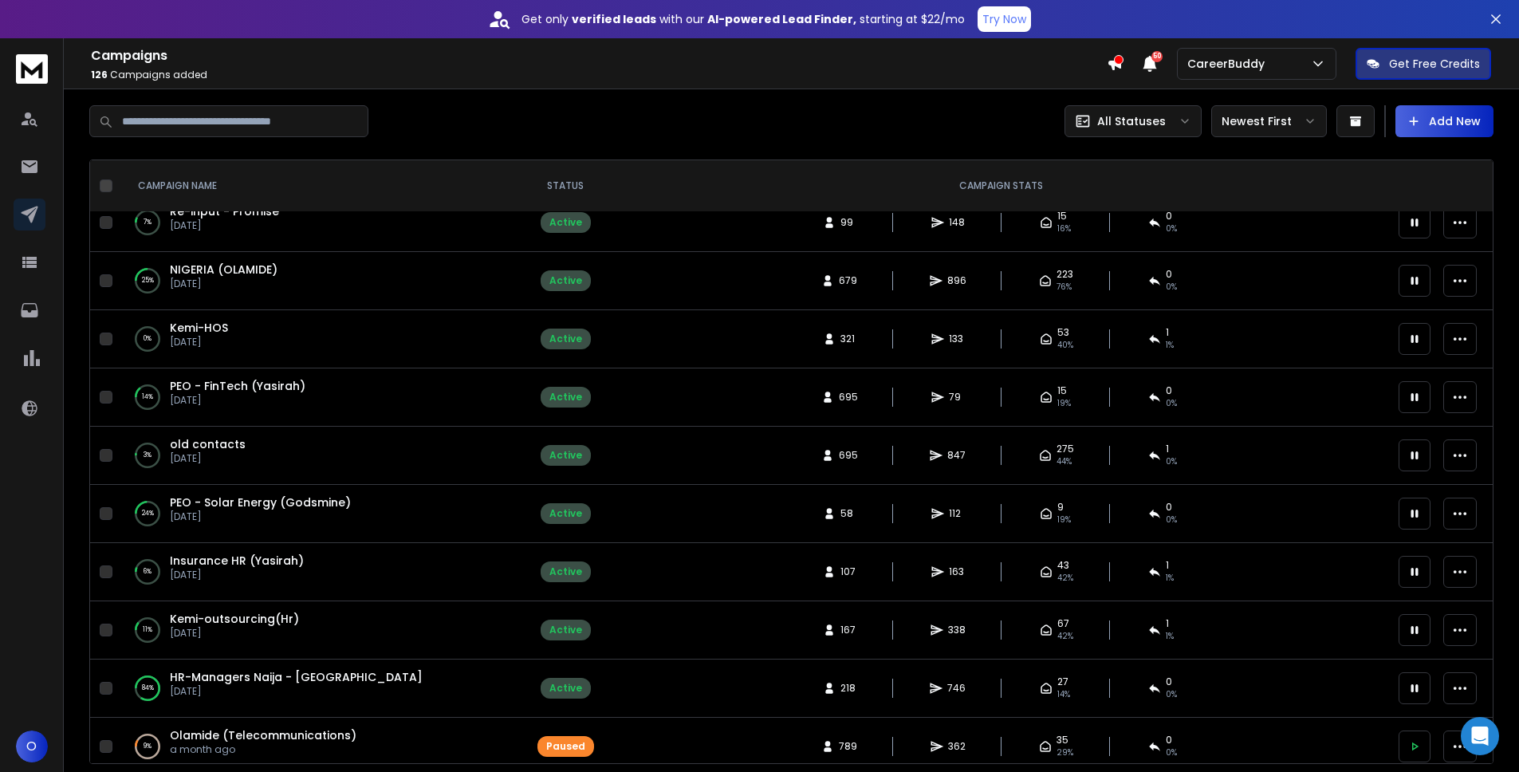
scroll to position [398, 0]
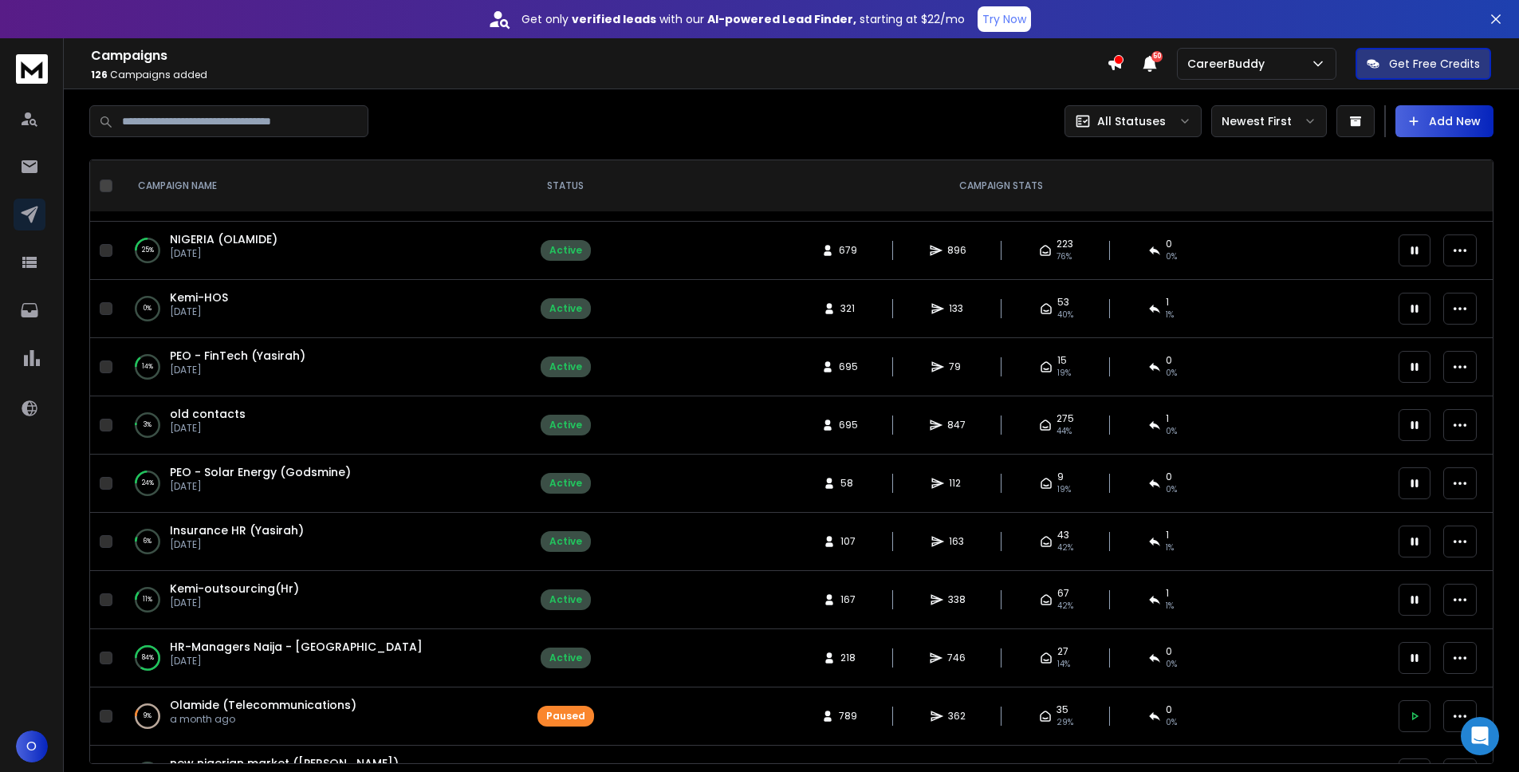
click at [257, 644] on span "HR-Managers Naija - [GEOGRAPHIC_DATA]" at bounding box center [296, 647] width 253 height 16
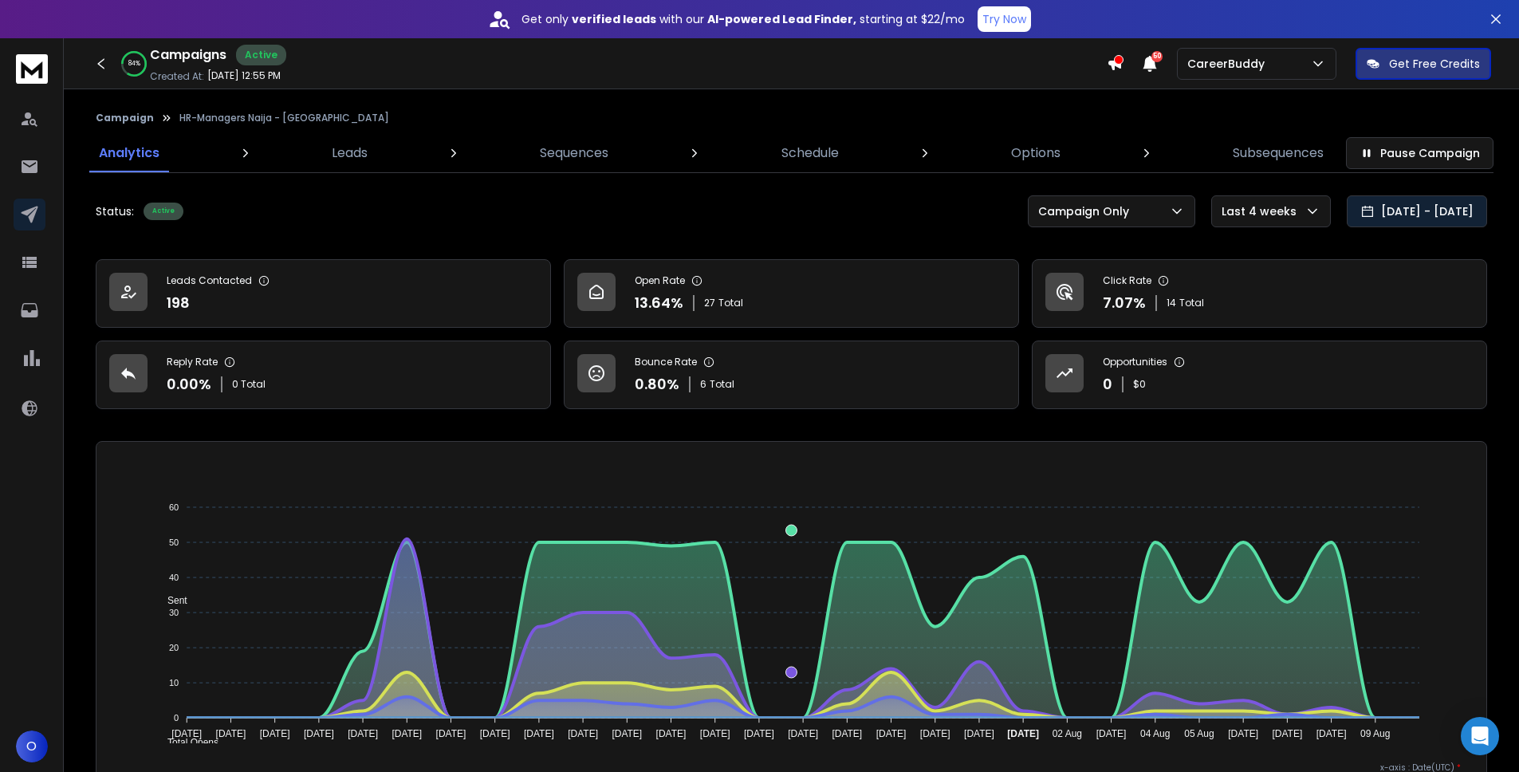
click at [1419, 212] on button "[DATE] - [DATE]" at bounding box center [1416, 211] width 140 height 32
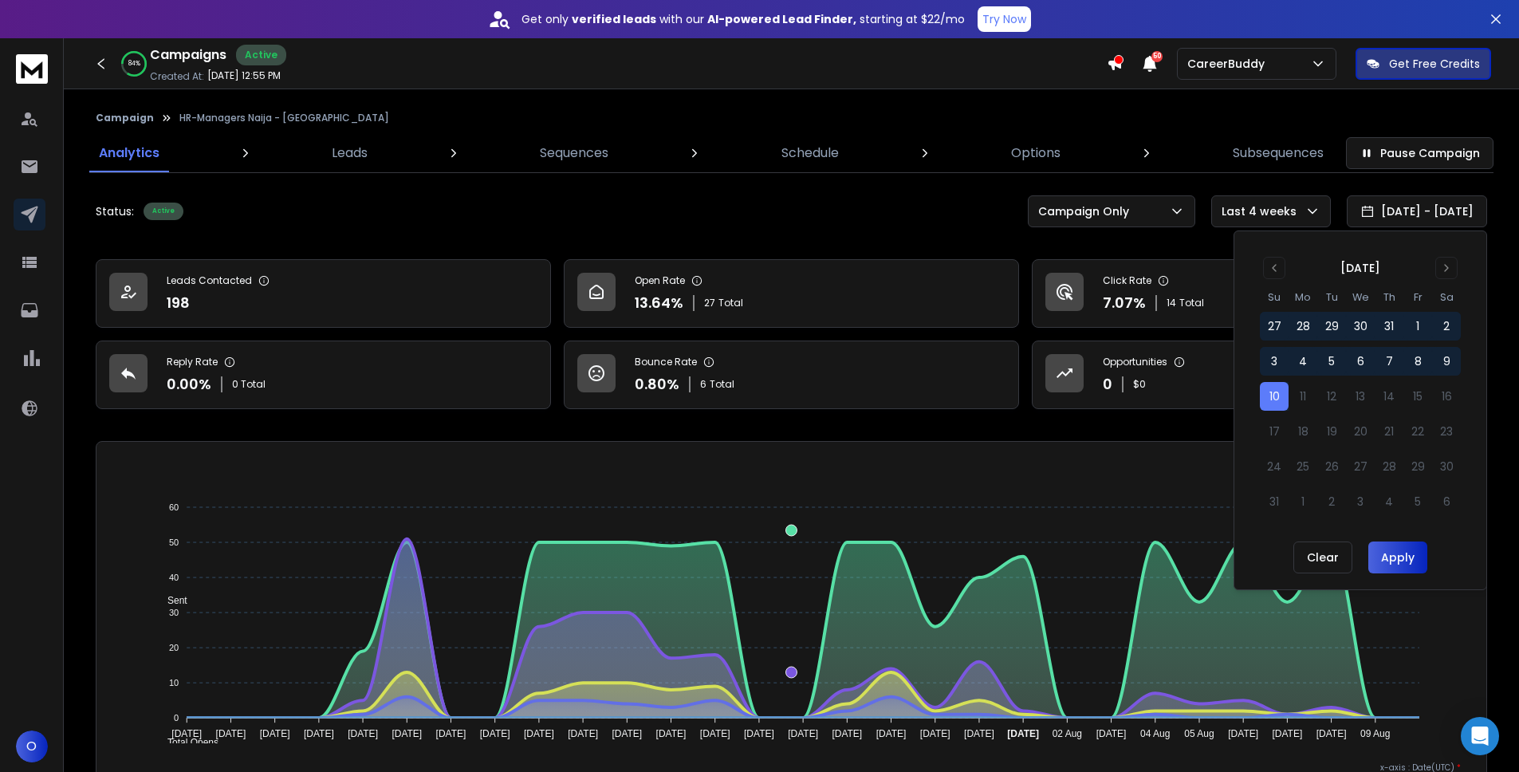
click at [1445, 320] on button "2" at bounding box center [1446, 326] width 29 height 29
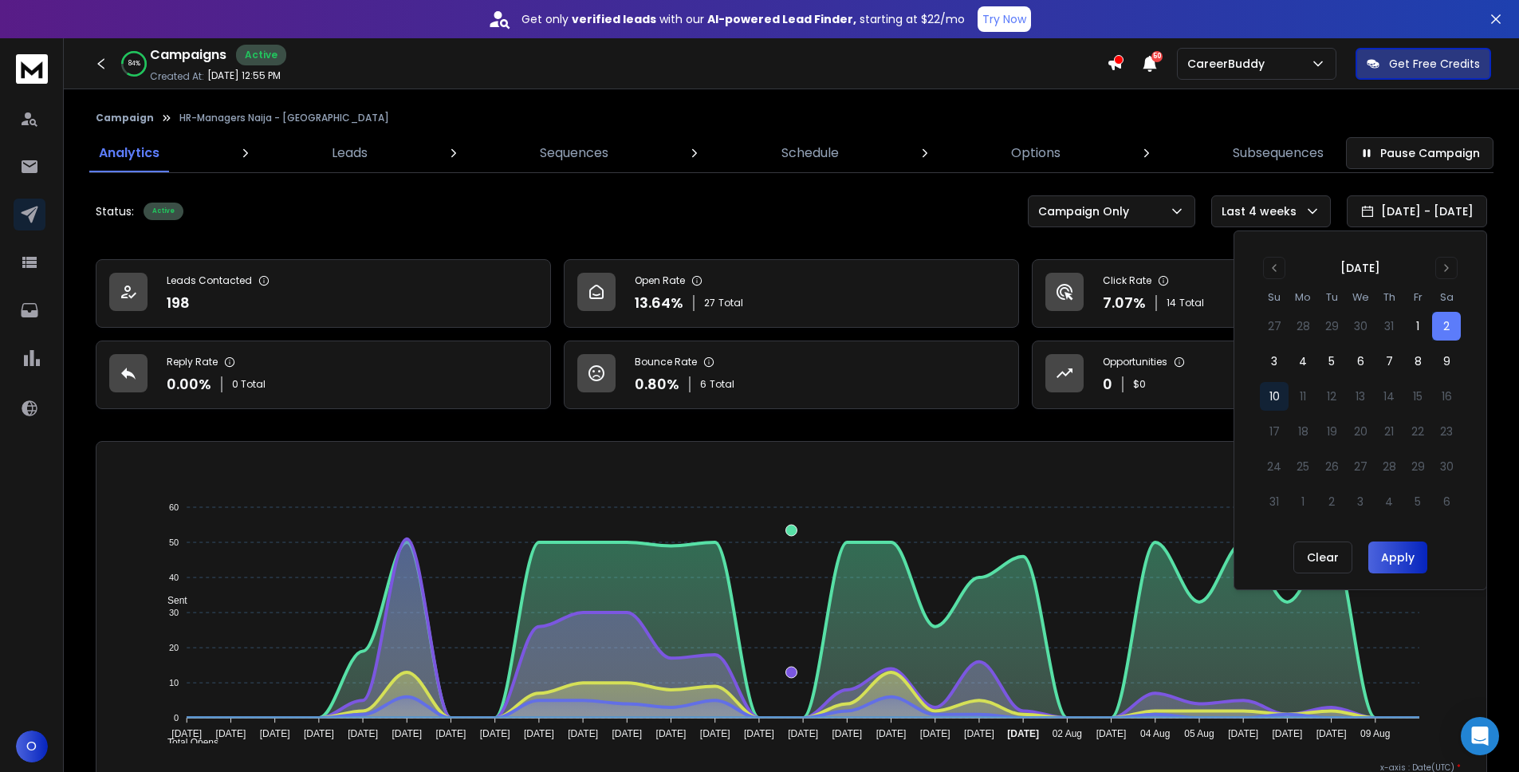
click at [1445, 320] on button "2" at bounding box center [1446, 326] width 29 height 29
click at [1424, 360] on button "8" at bounding box center [1417, 361] width 29 height 29
click at [1414, 556] on button "Apply" at bounding box center [1397, 557] width 59 height 32
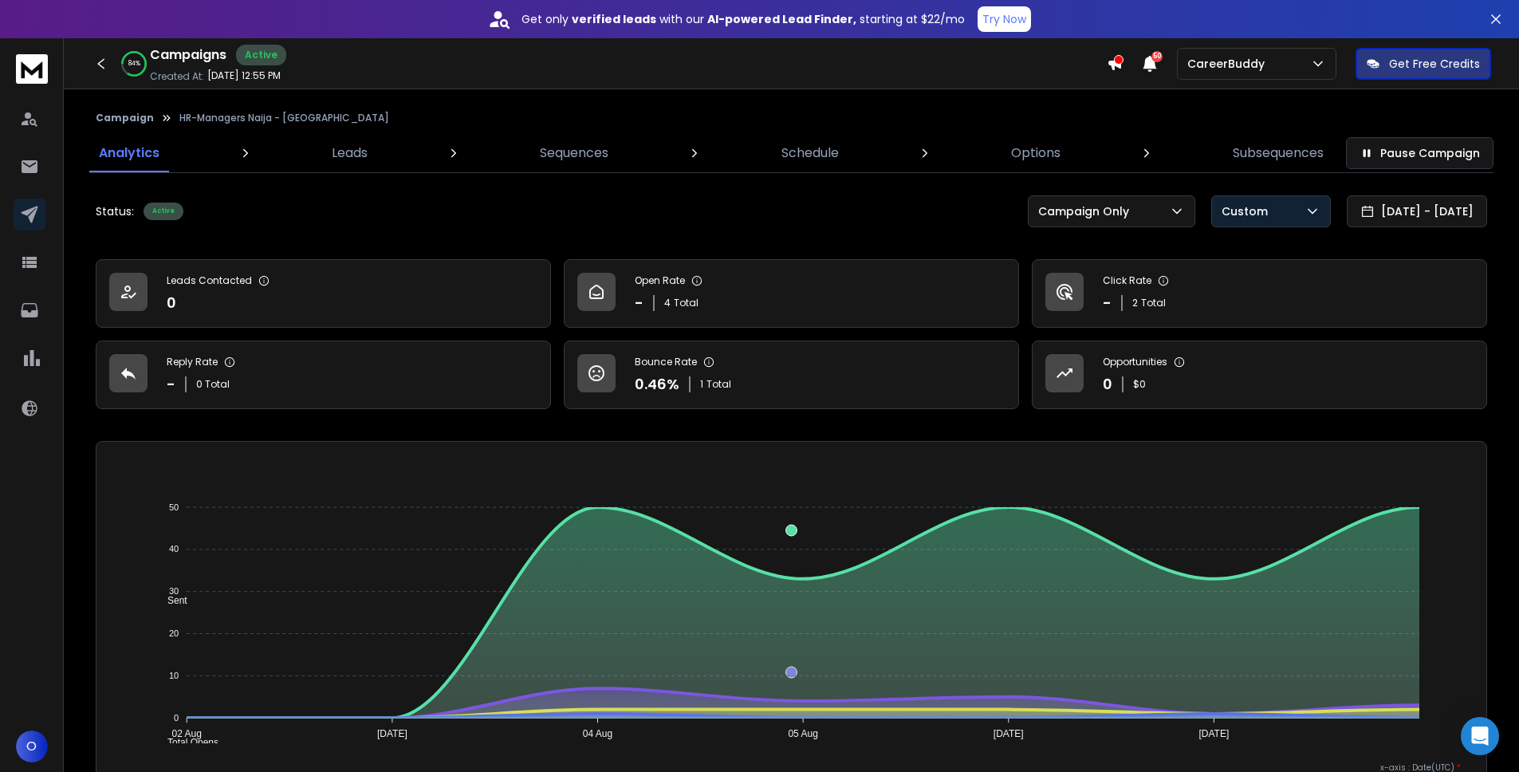
click at [1304, 206] on icon "button" at bounding box center [1312, 211] width 16 height 16
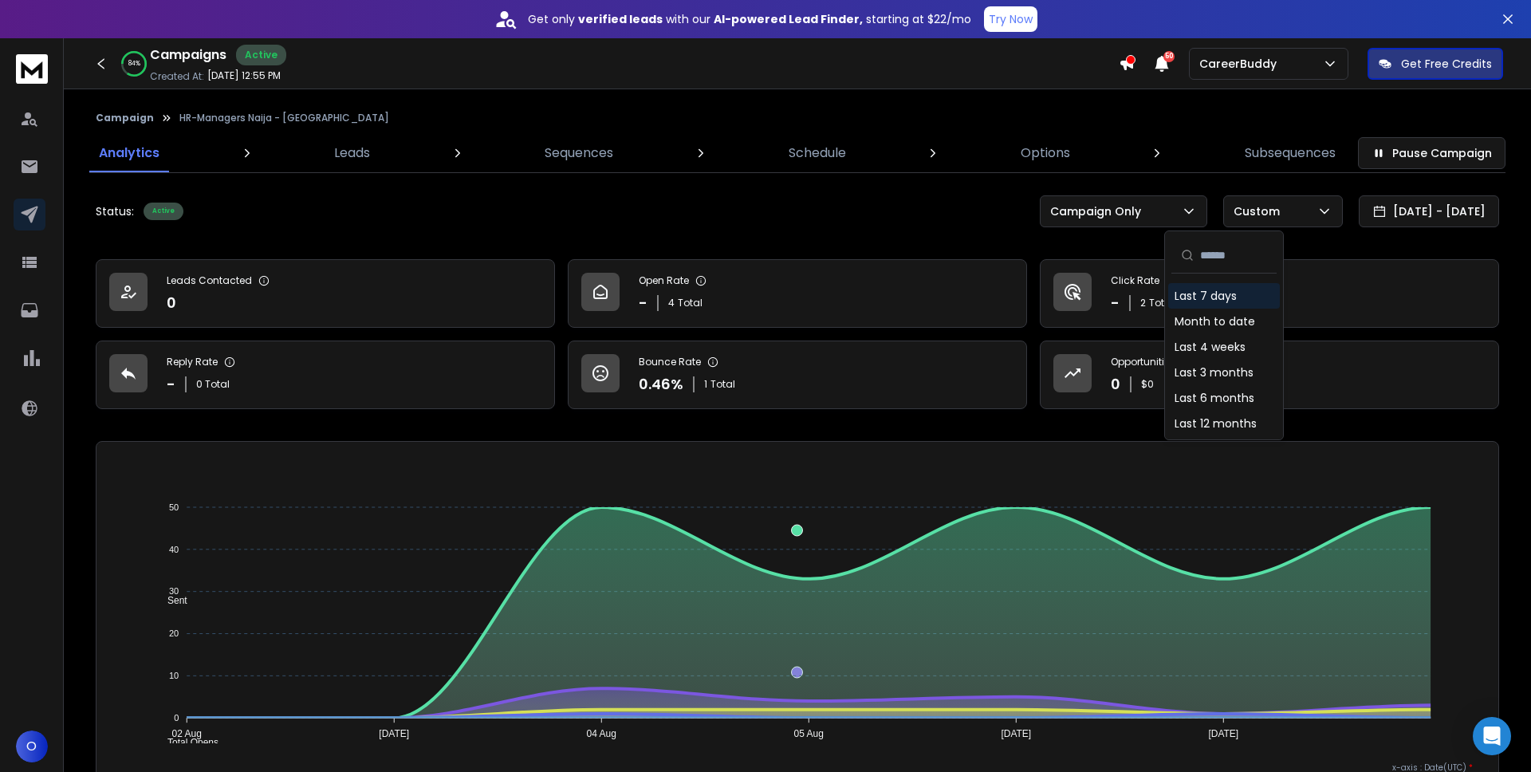
click at [1229, 297] on div "Last 7 days" at bounding box center [1205, 296] width 62 height 16
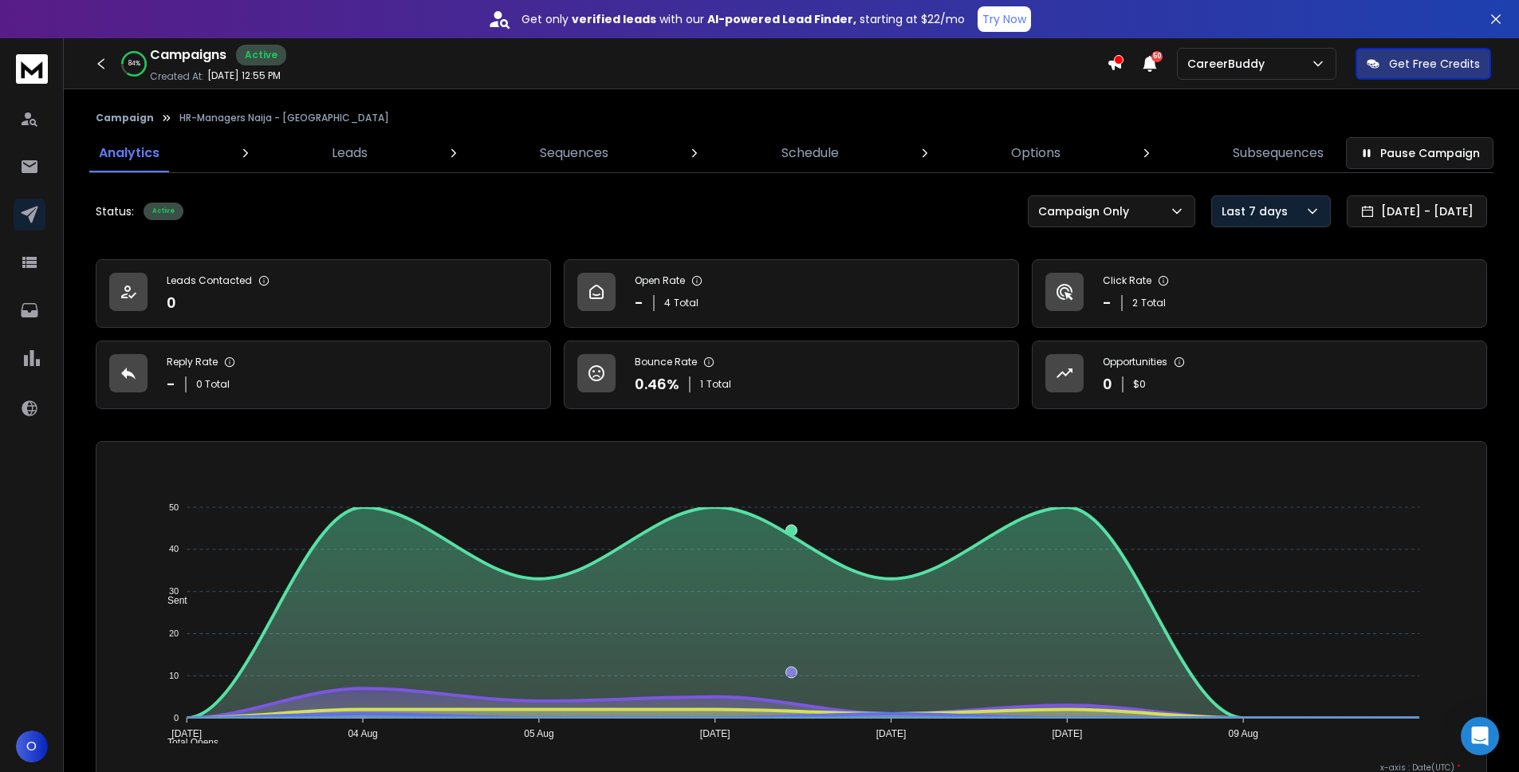
click at [1245, 210] on div "Last 7 days" at bounding box center [1270, 211] width 99 height 16
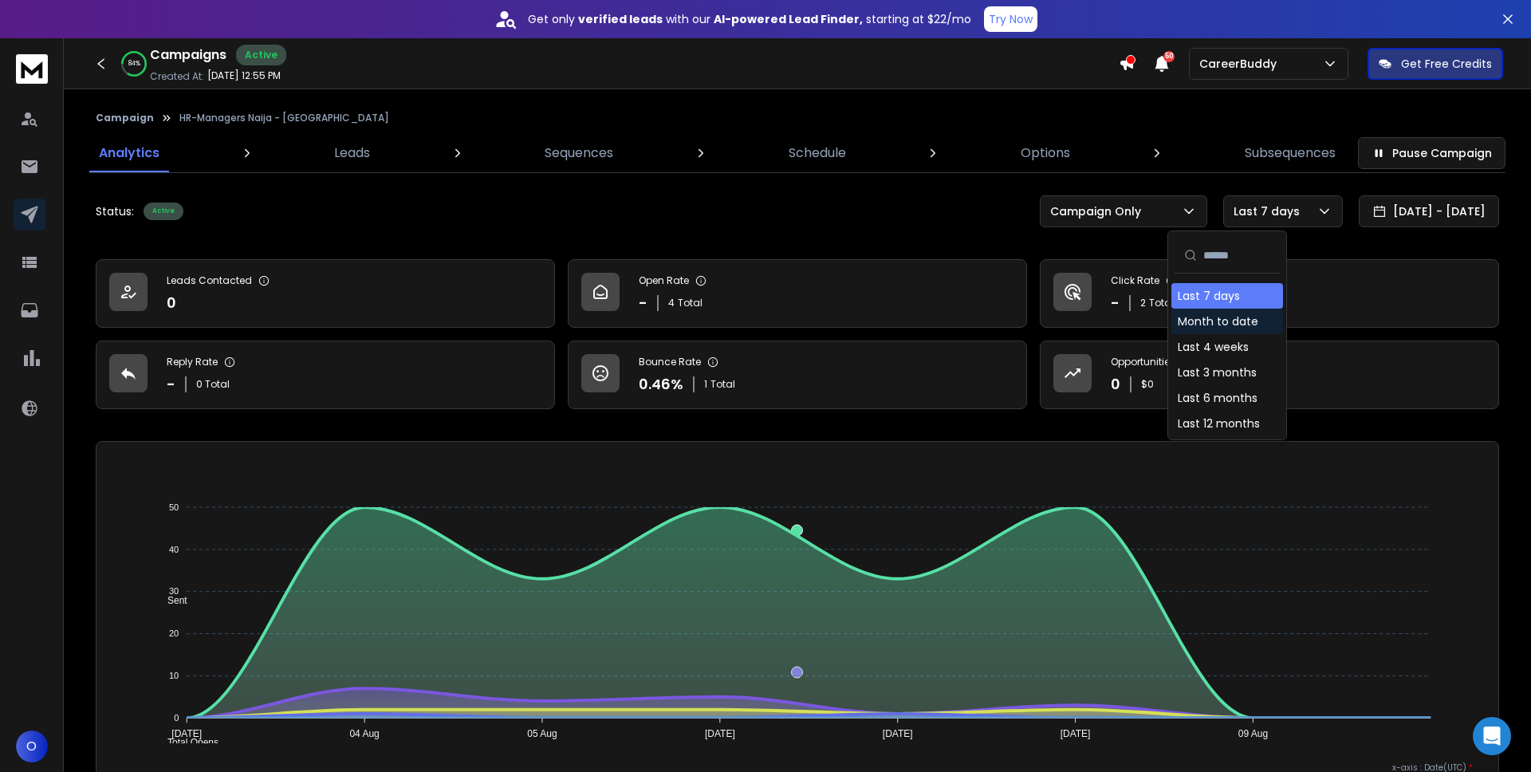
click at [1219, 325] on div "Month to date" at bounding box center [1217, 321] width 81 height 16
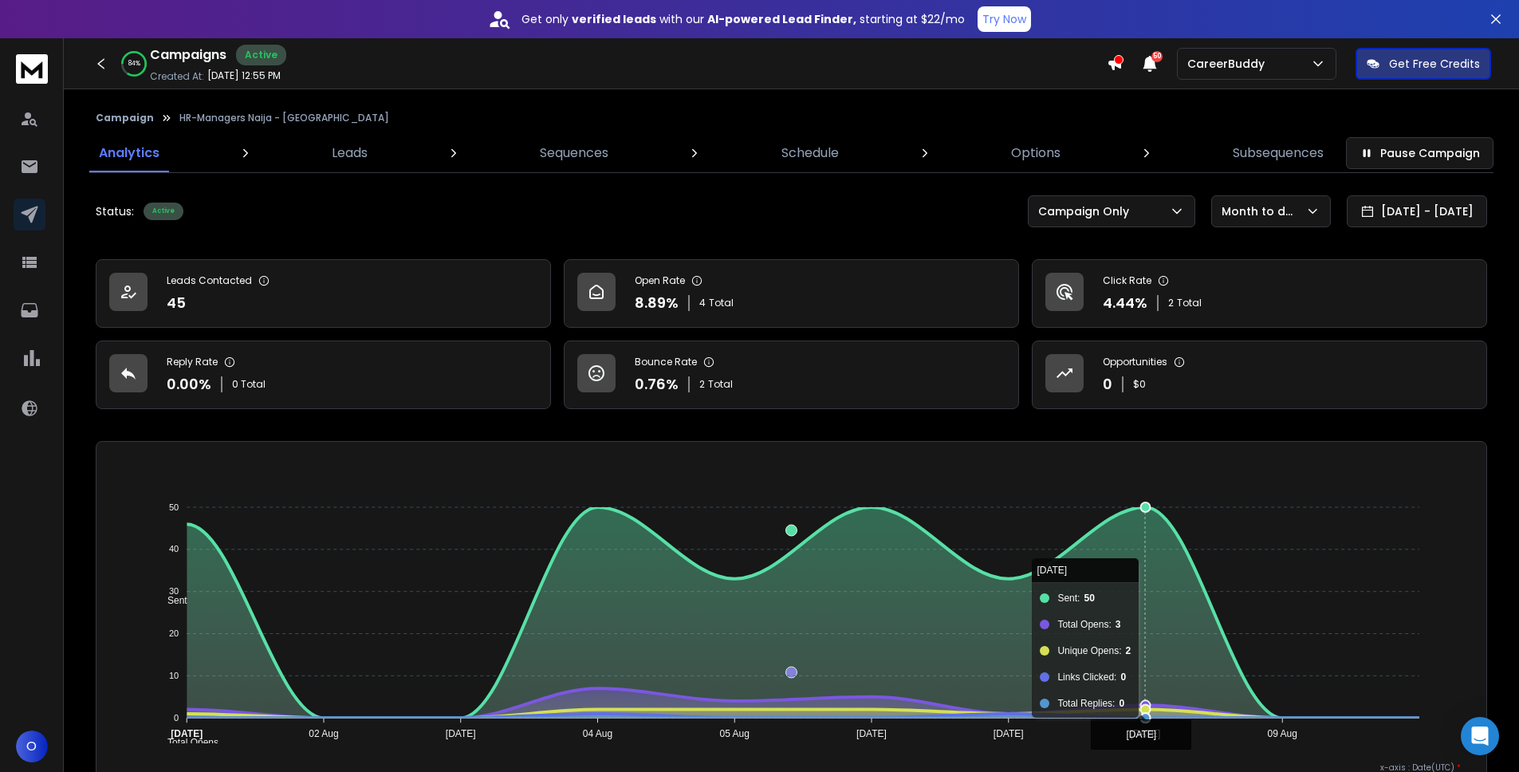
click at [1145, 513] on foreignobject "Sent Total Opens Unique Opens Links Clicked Total Replies" at bounding box center [790, 603] width 1271 height 279
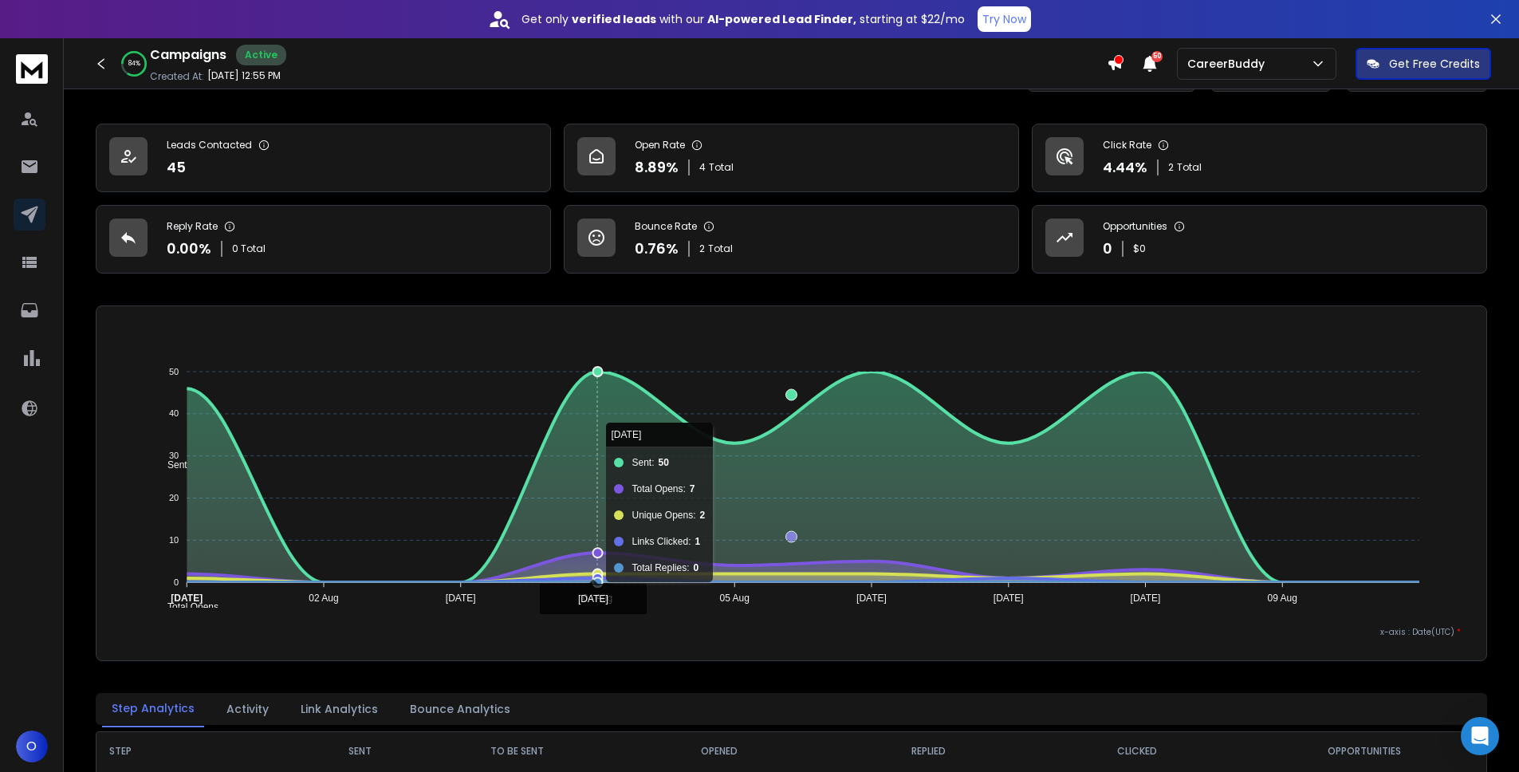
scroll to position [183, 0]
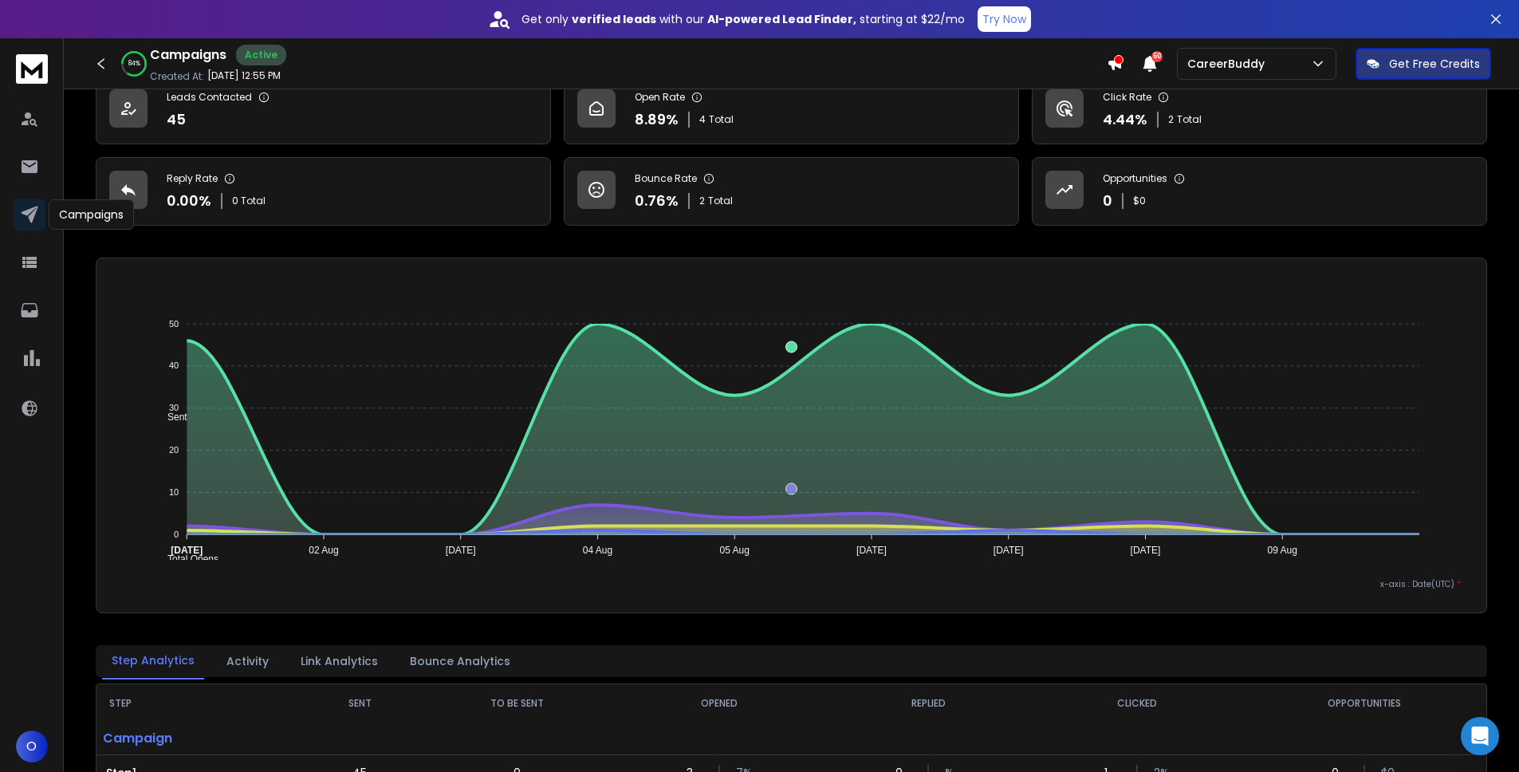
click at [31, 221] on icon at bounding box center [29, 214] width 17 height 17
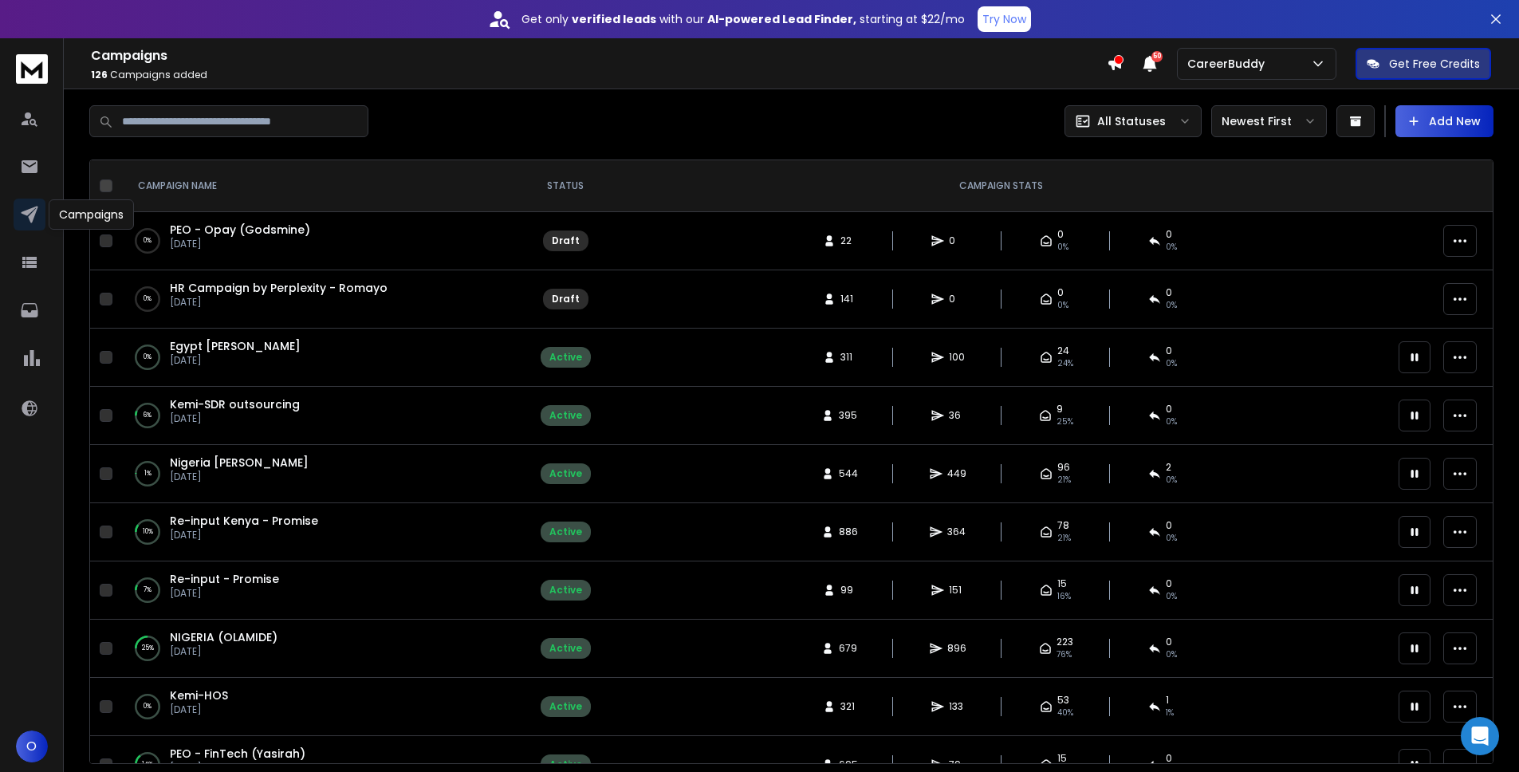
click at [301, 281] on span "HR Campaign by Perplexity - Romayo" at bounding box center [279, 288] width 218 height 16
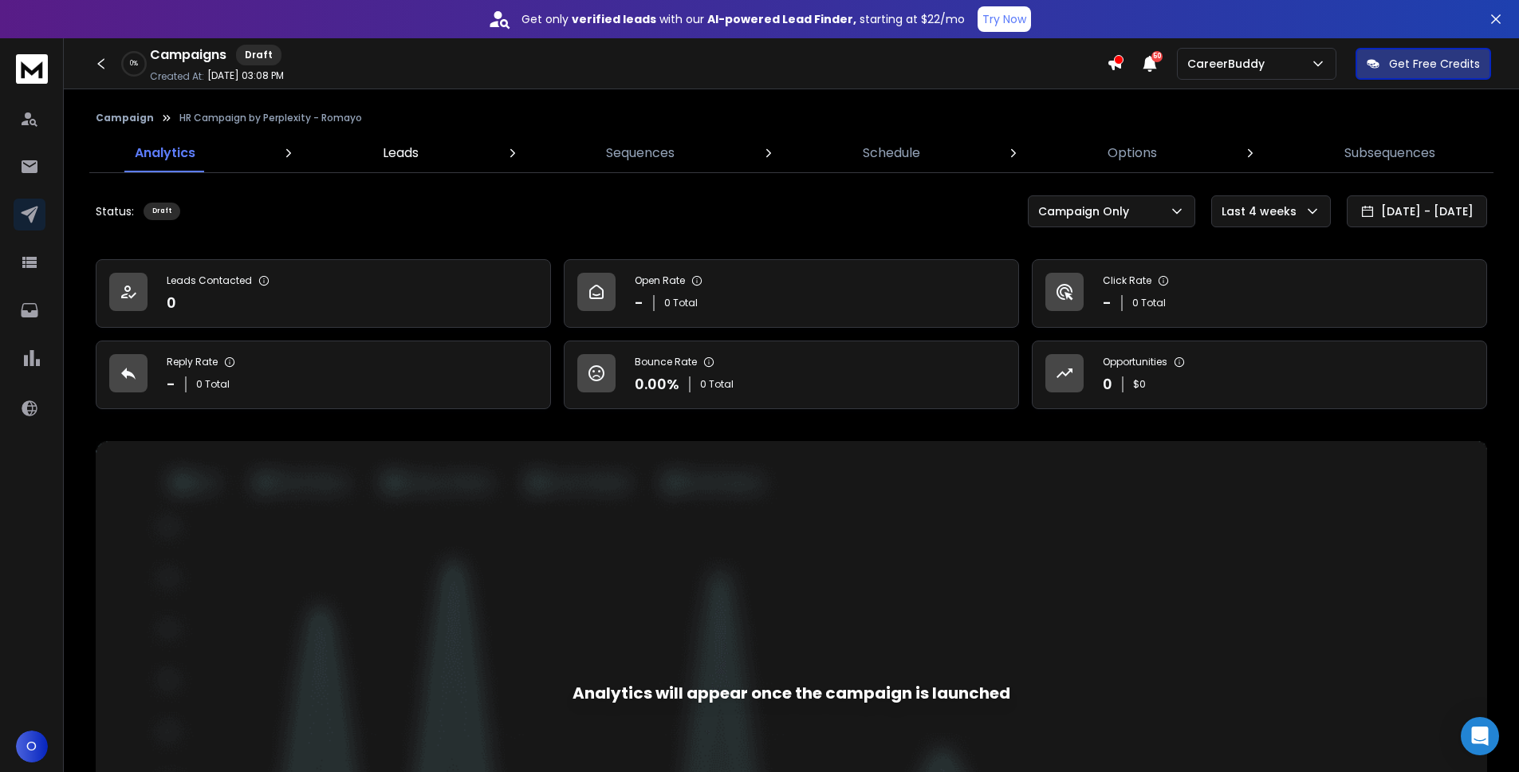
click at [417, 151] on p "Leads" at bounding box center [401, 152] width 36 height 19
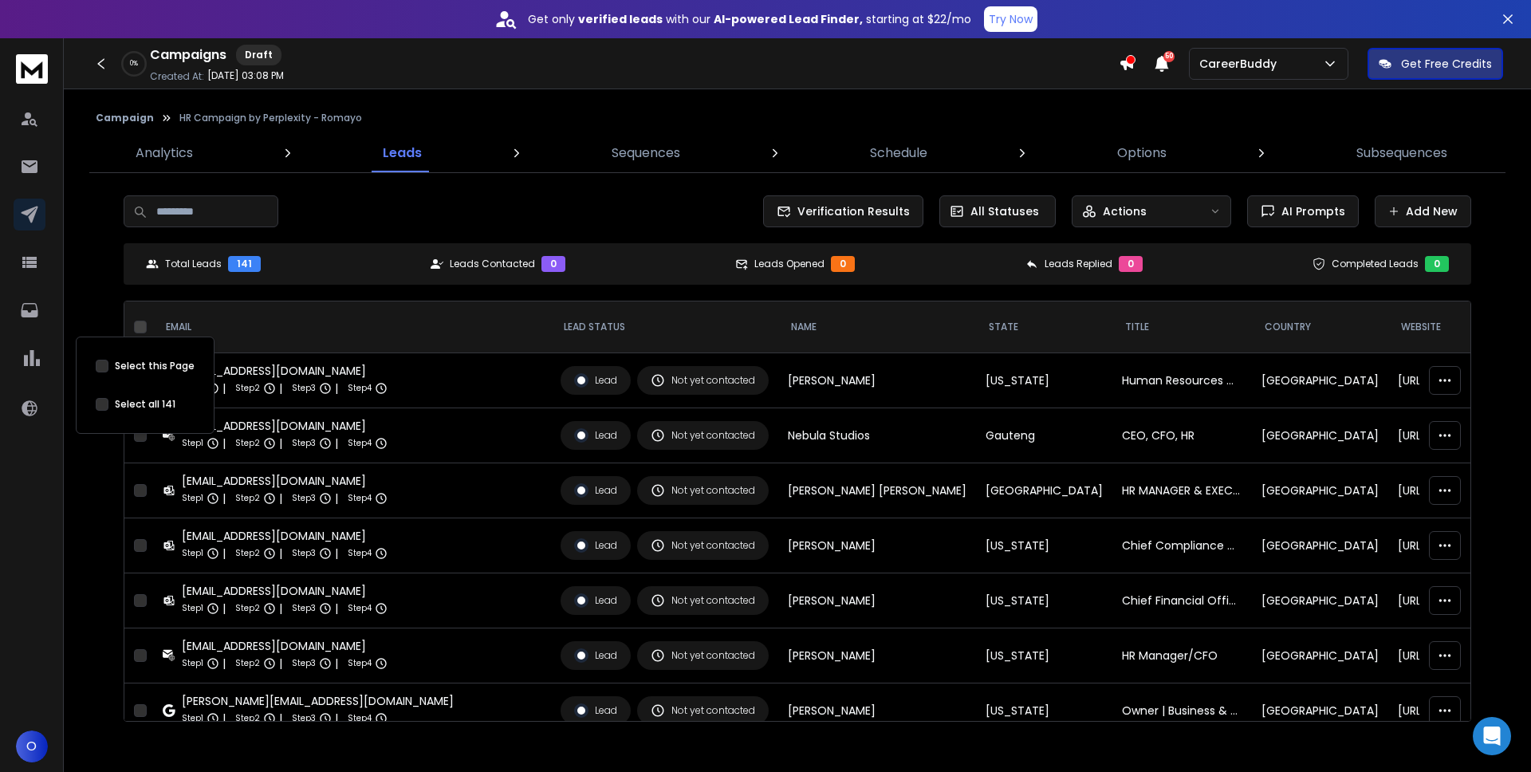
click at [96, 403] on button "Select this Page" at bounding box center [102, 404] width 13 height 13
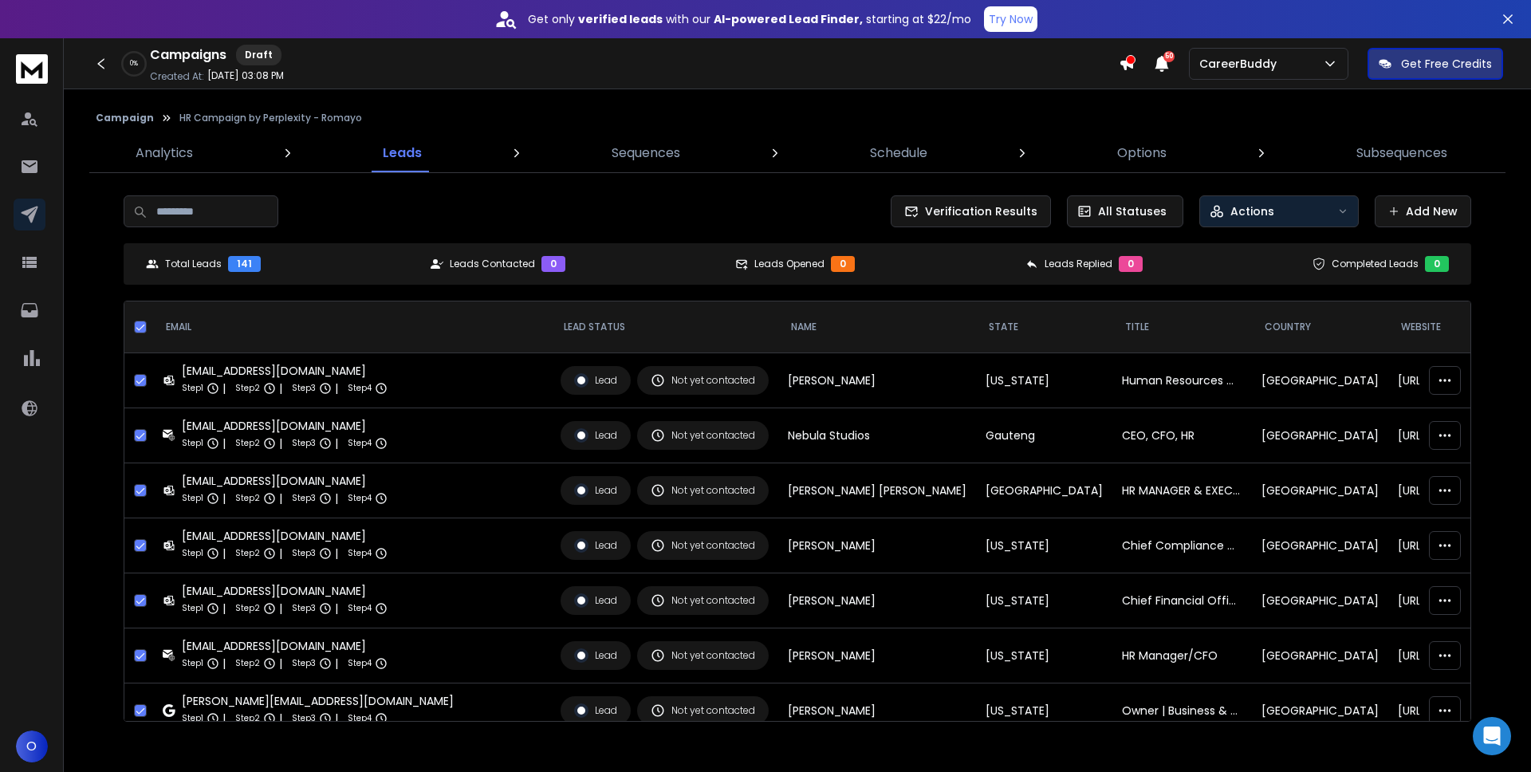
click at [1339, 214] on icon "button" at bounding box center [1342, 211] width 11 height 13
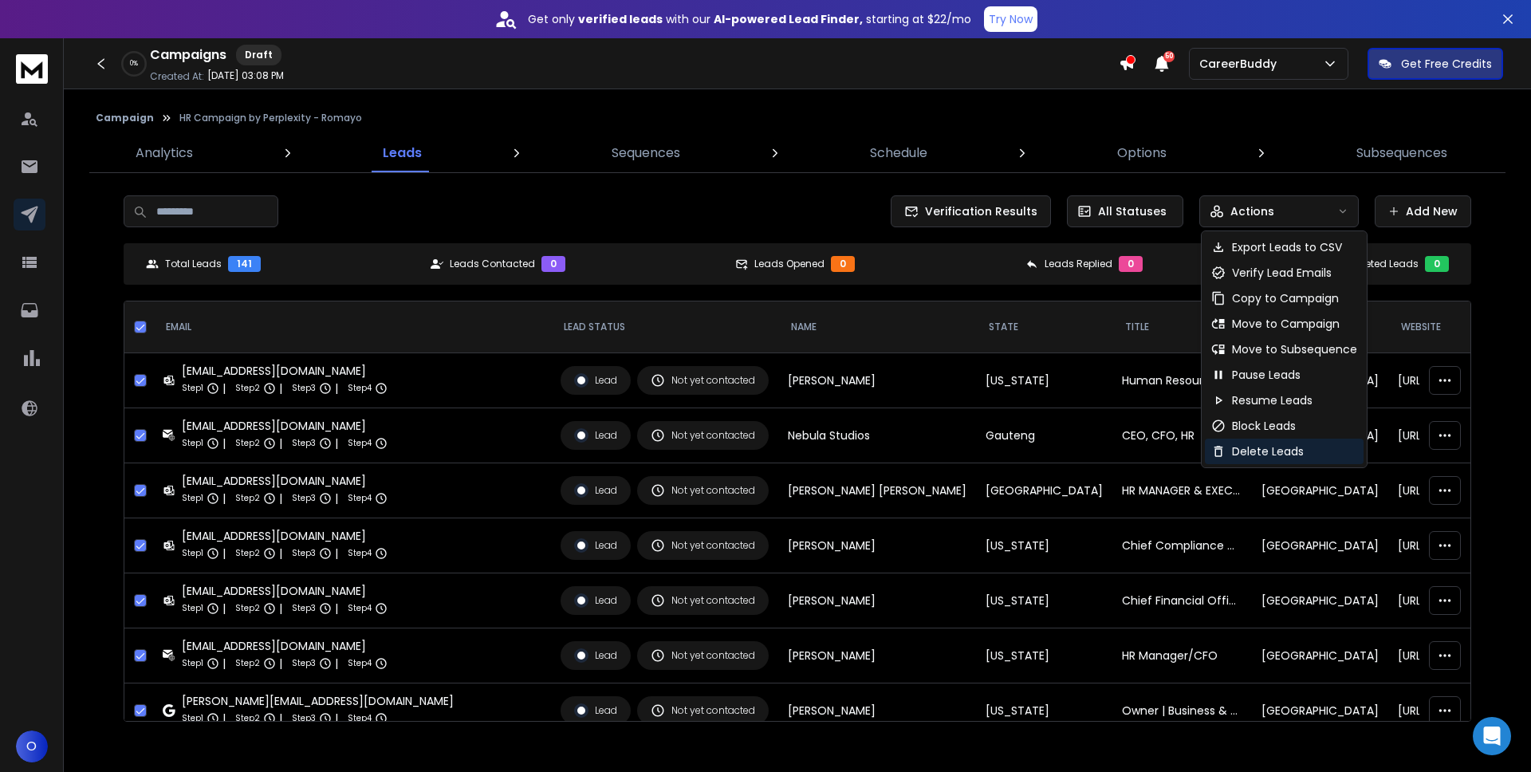
click at [1303, 456] on div "Delete Leads" at bounding box center [1284, 451] width 159 height 26
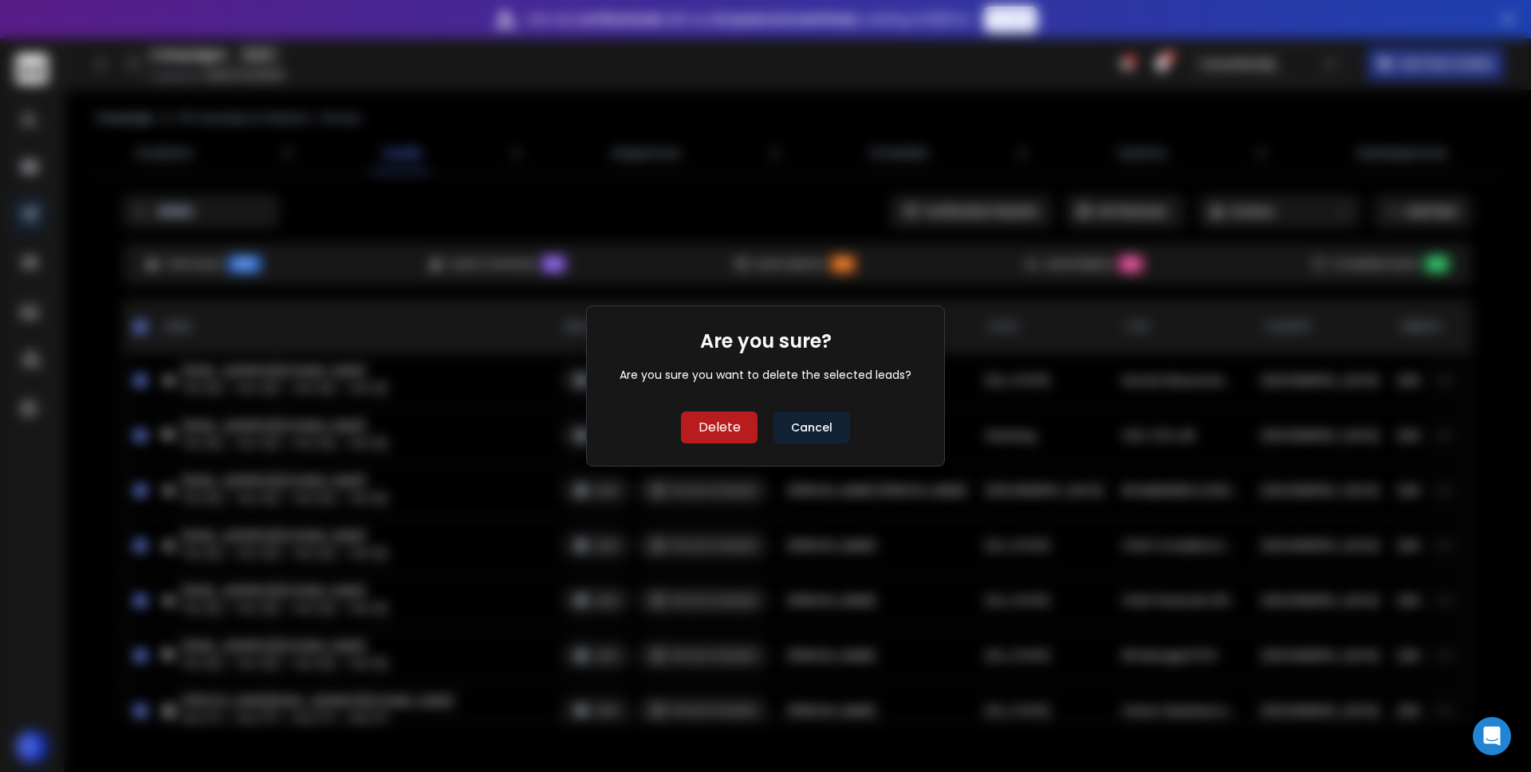
click at [747, 428] on button "Delete" at bounding box center [719, 427] width 77 height 32
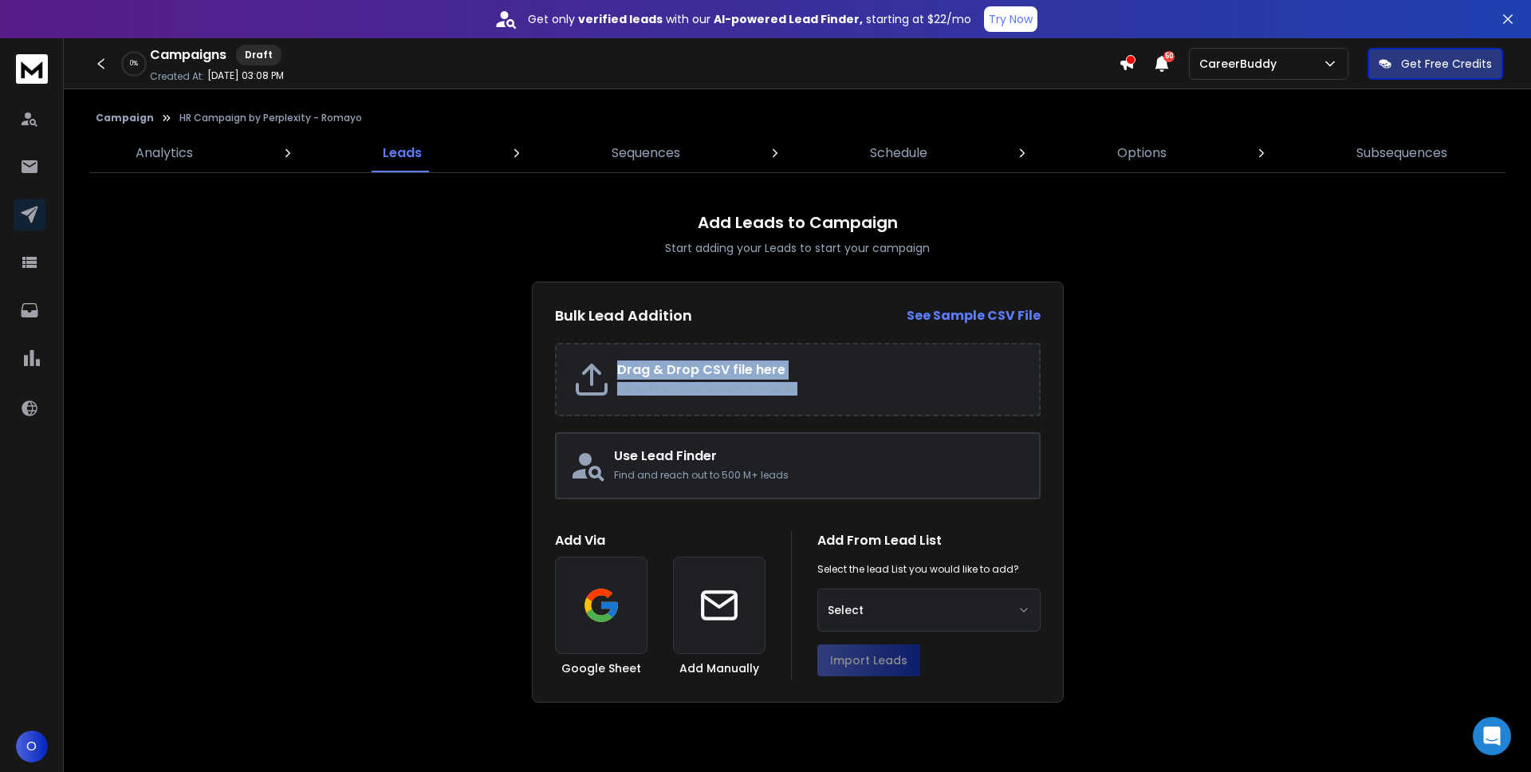
click at [852, 398] on div "Bulk Lead Addition See Sample CSV File Drag & Drop CSV file here Upload from yo…" at bounding box center [797, 402] width 485 height 195
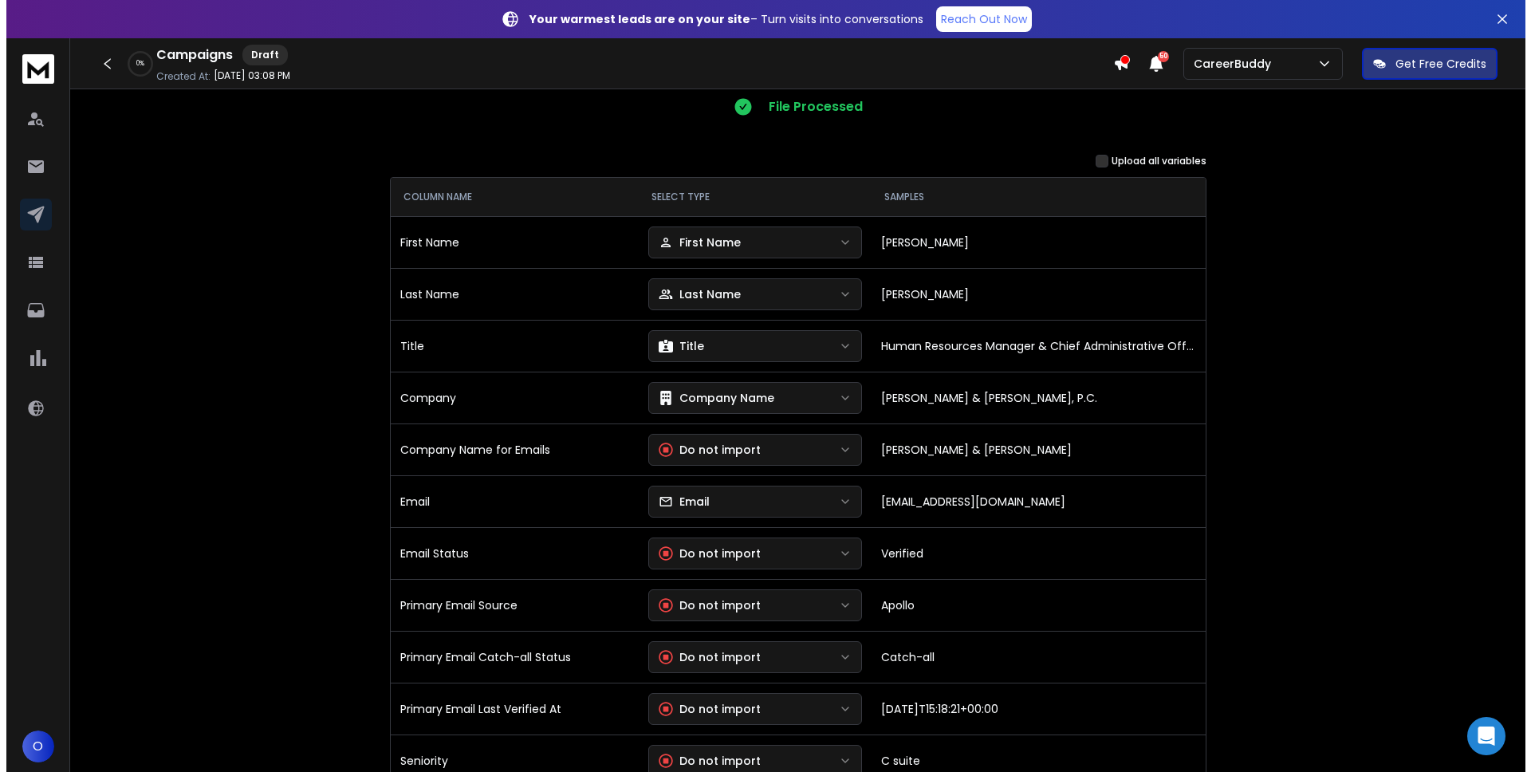
scroll to position [326, 0]
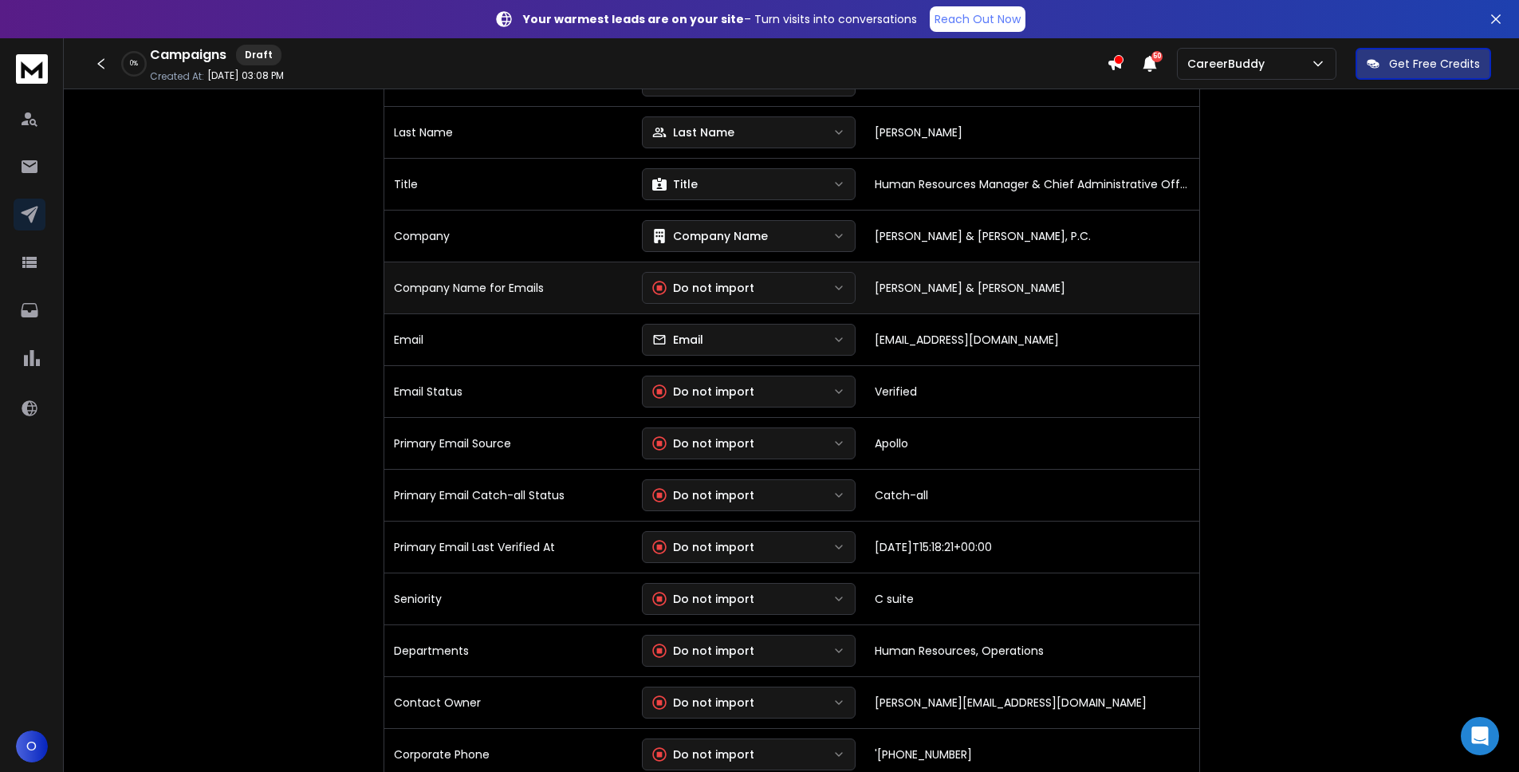
click at [832, 281] on icon "button" at bounding box center [838, 287] width 13 height 13
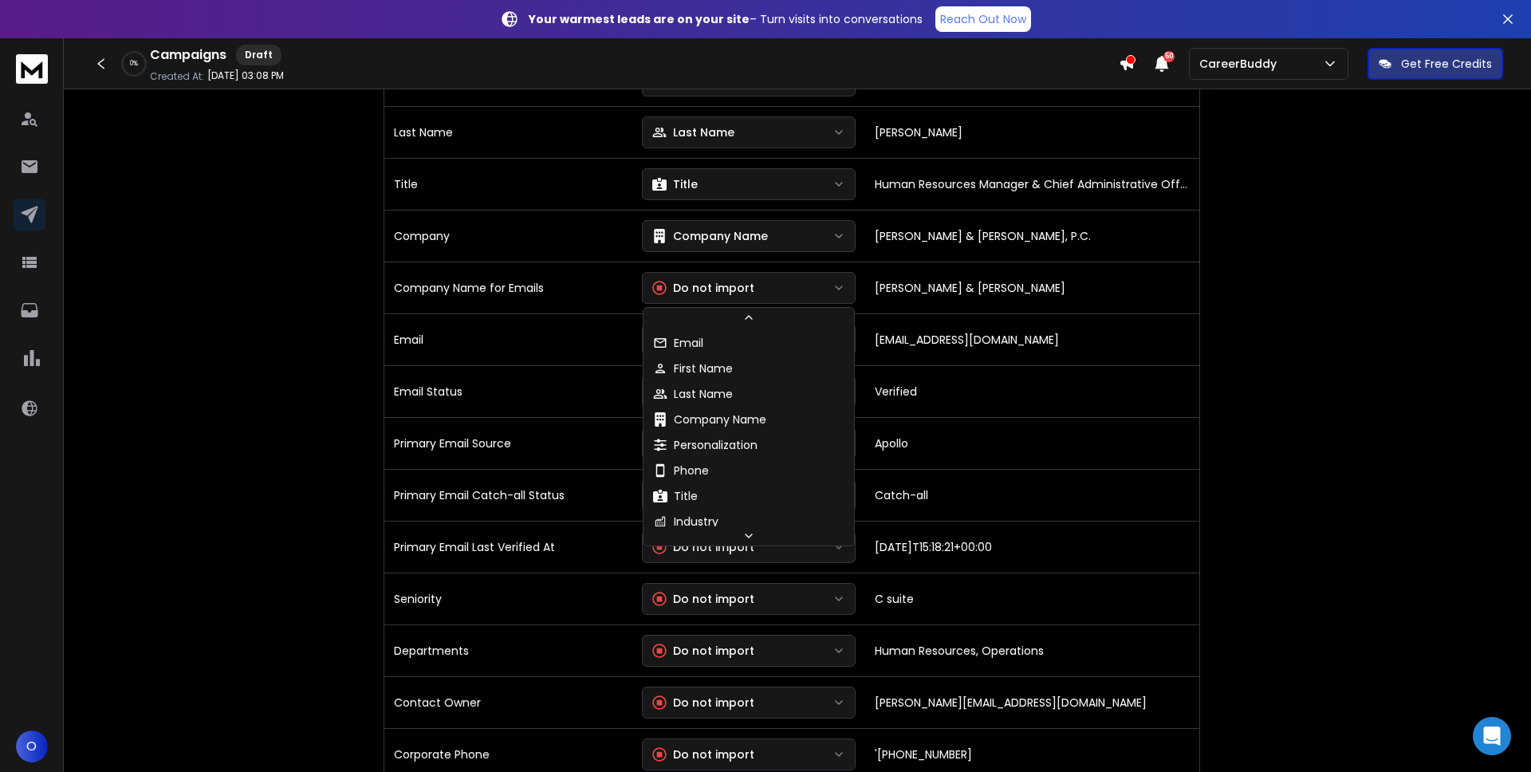
scroll to position [161, 0]
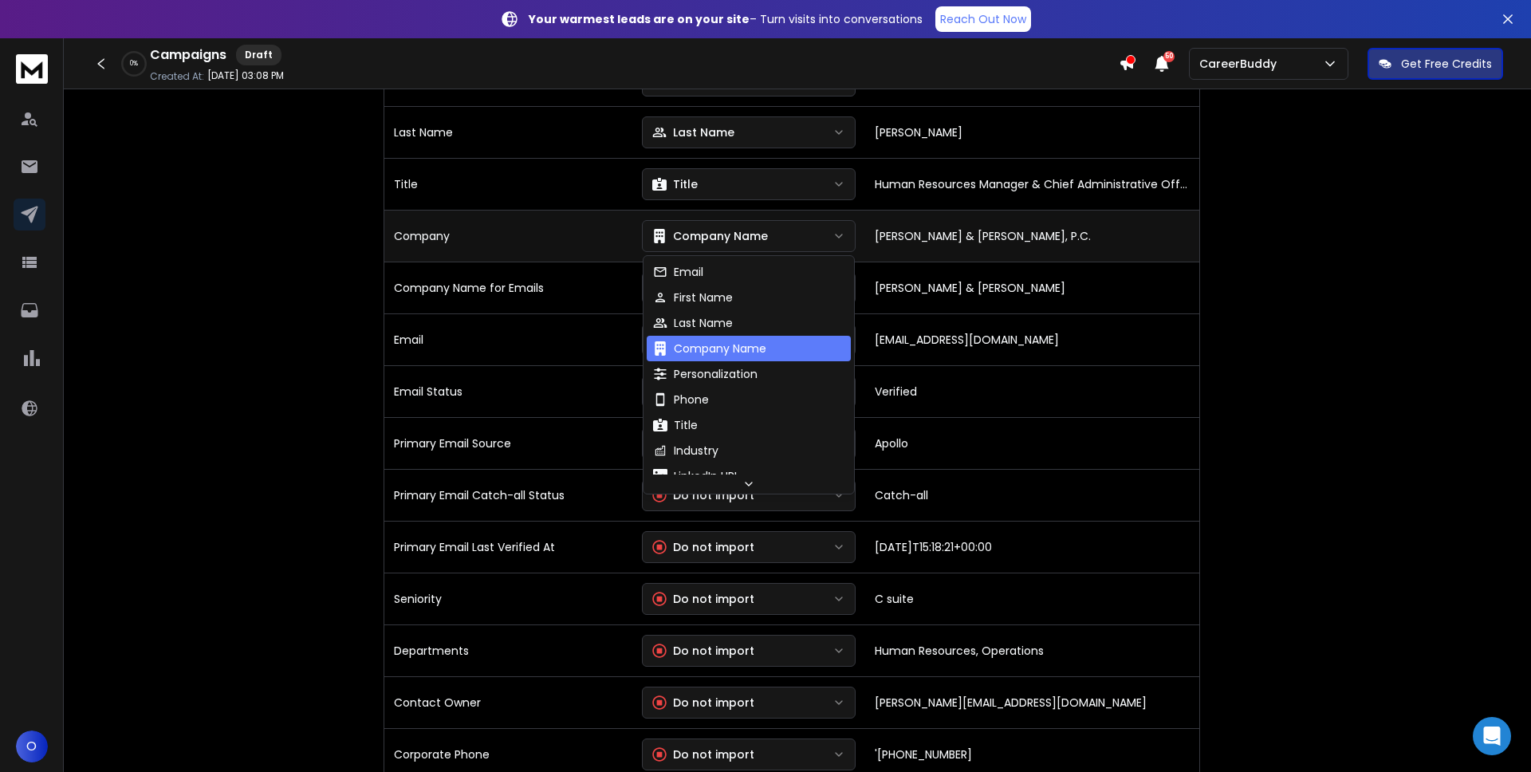
click at [833, 236] on icon "button" at bounding box center [838, 236] width 13 height 13
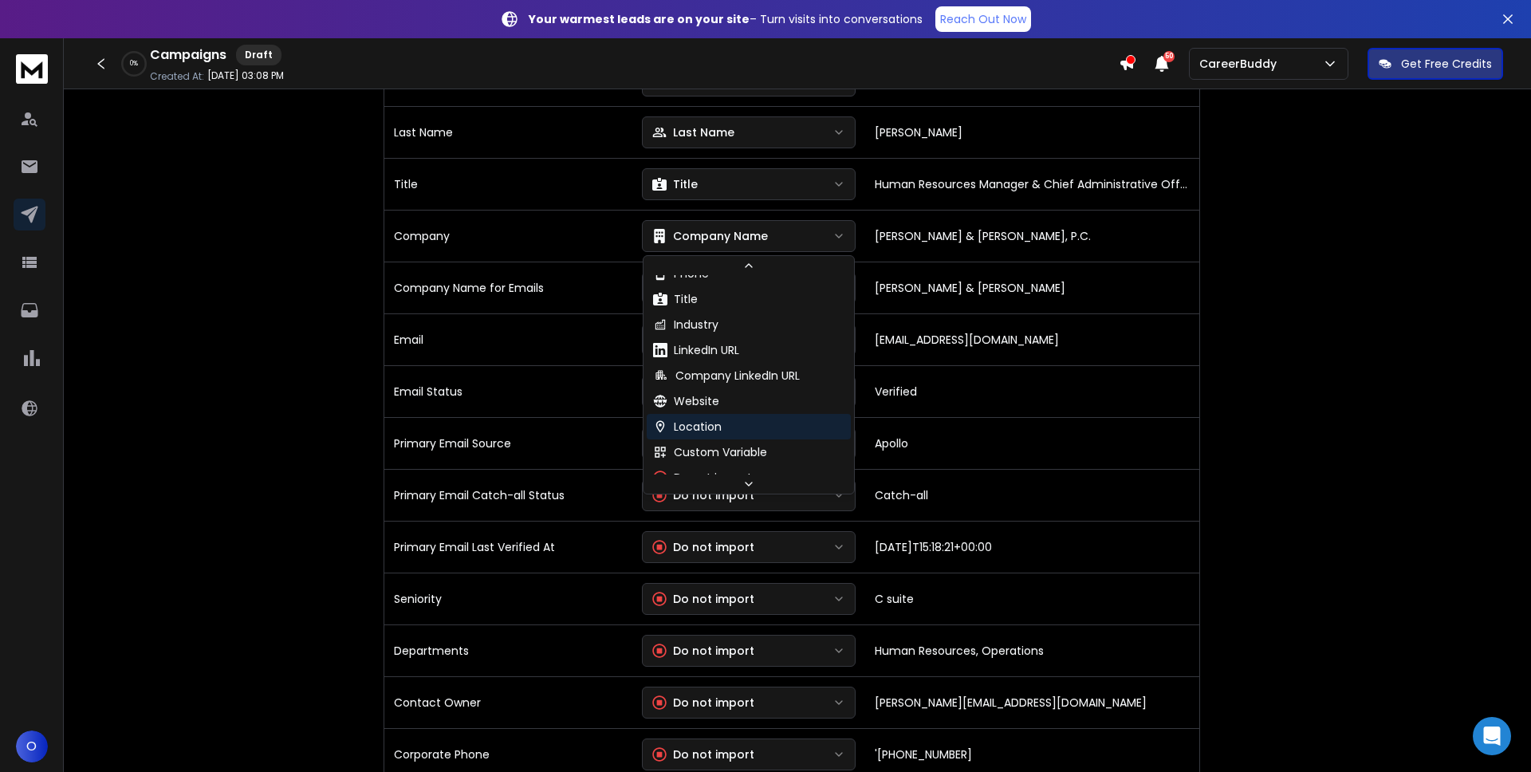
scroll to position [145, 0]
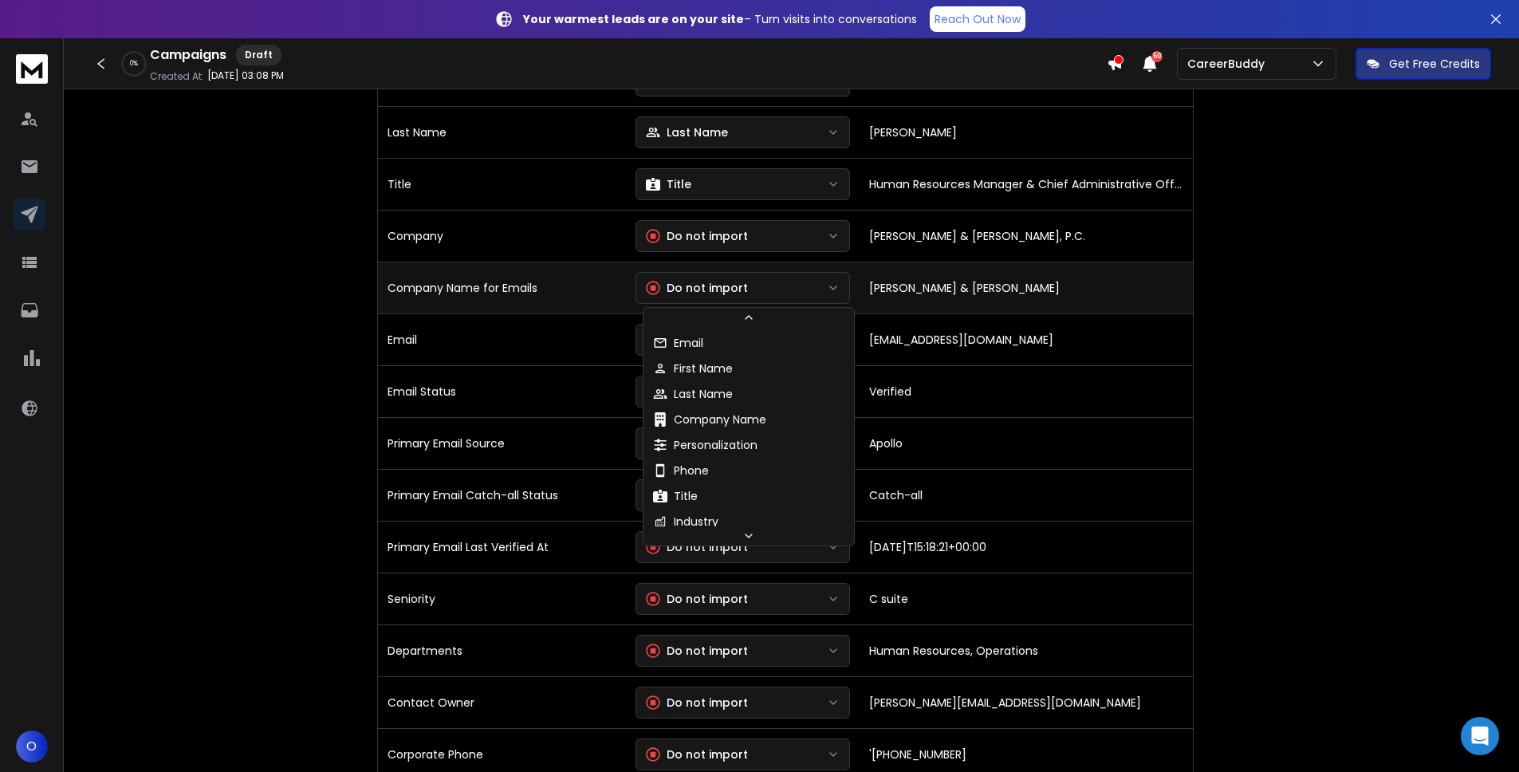
click at [816, 282] on button "Do not import" at bounding box center [742, 288] width 214 height 32
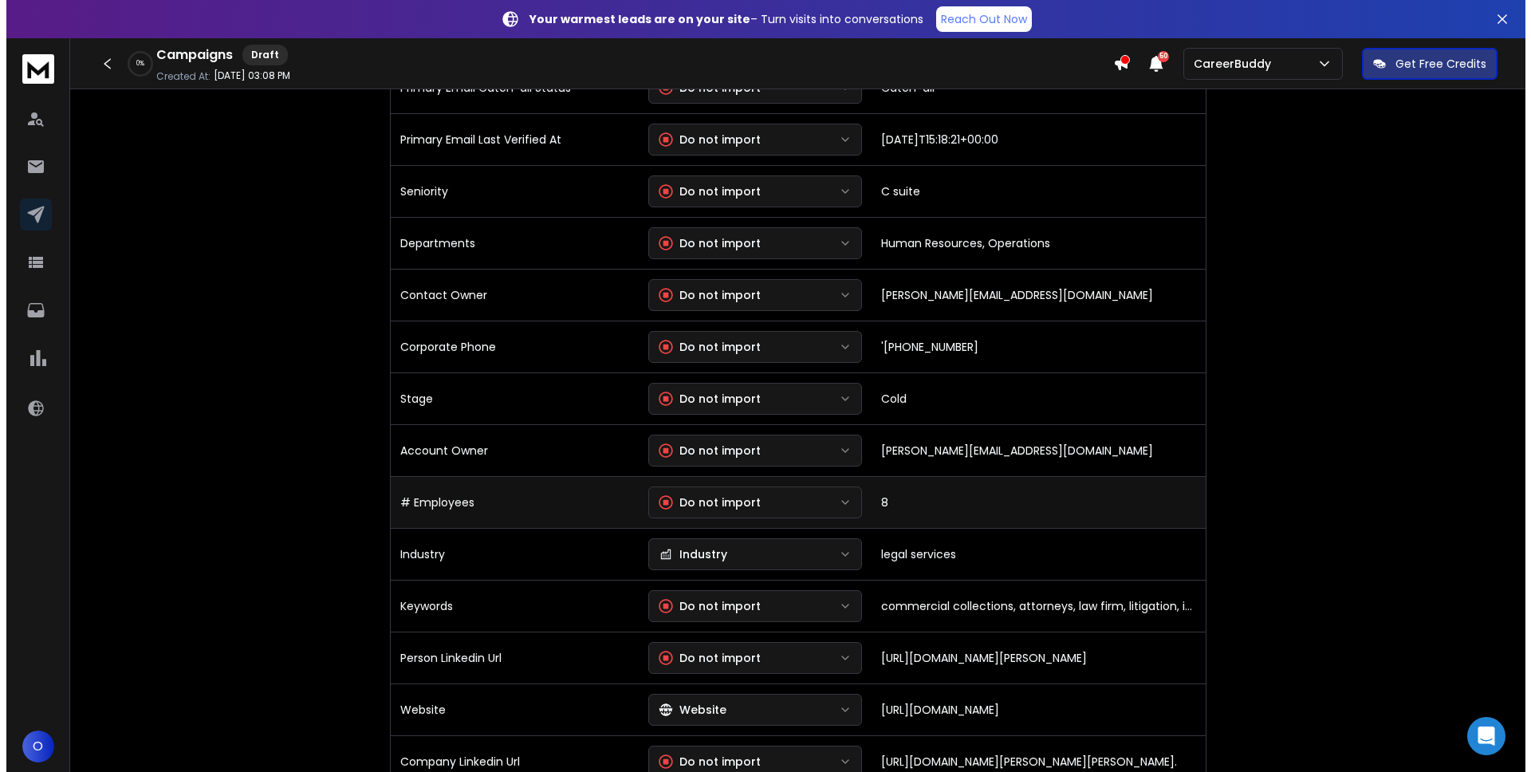
scroll to position [862, 0]
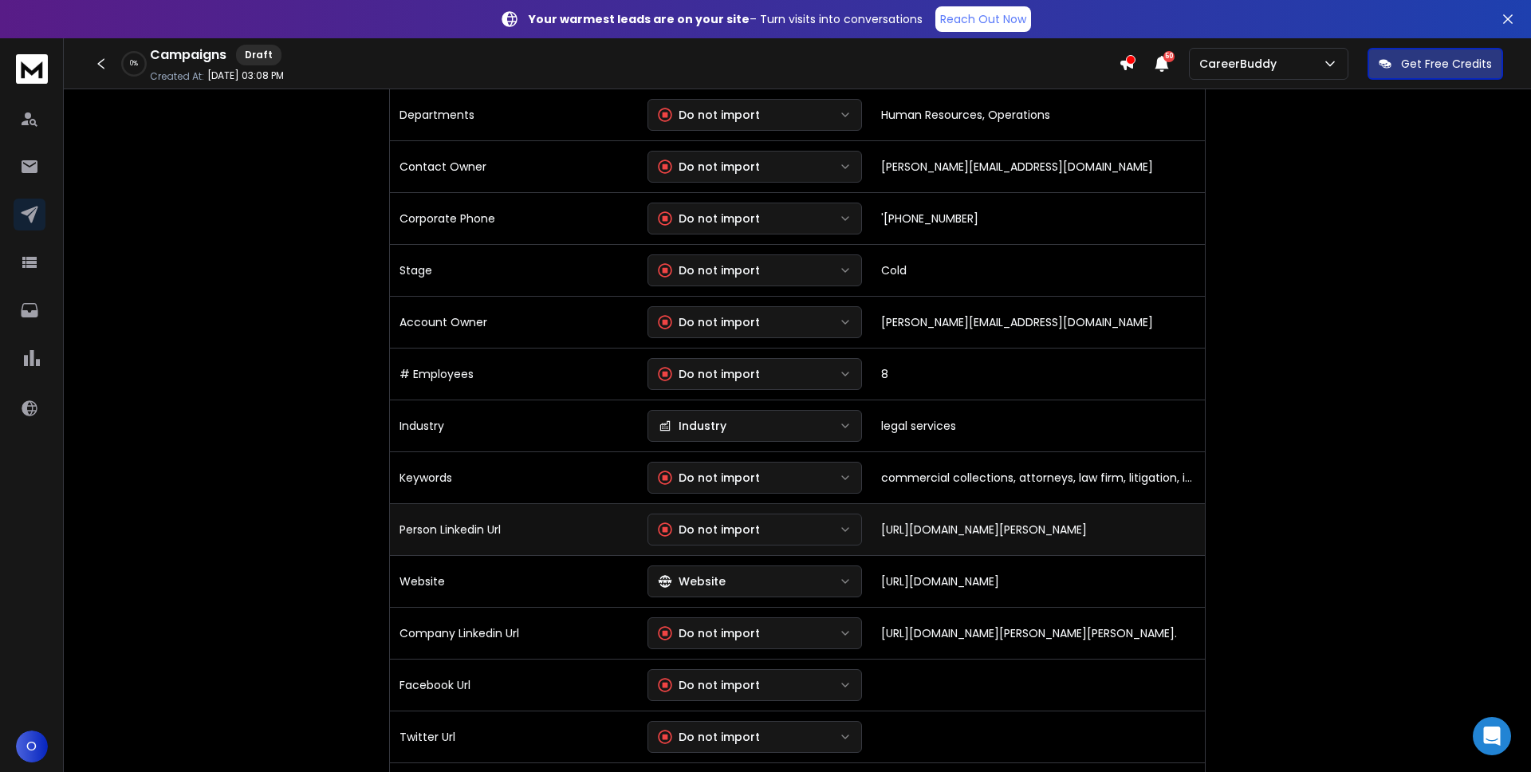
click at [782, 536] on button "Do not import" at bounding box center [754, 529] width 214 height 32
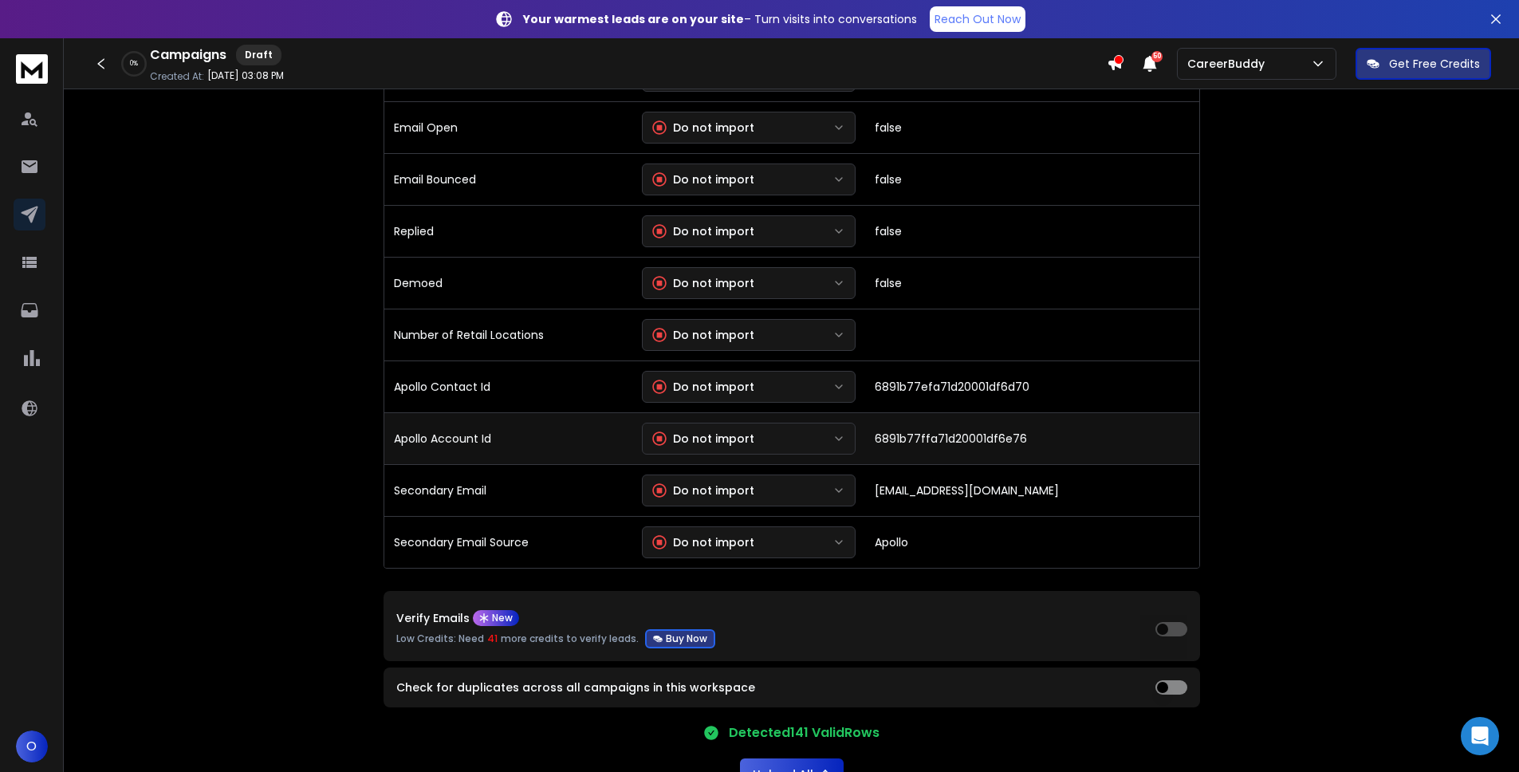
scroll to position [2344, 0]
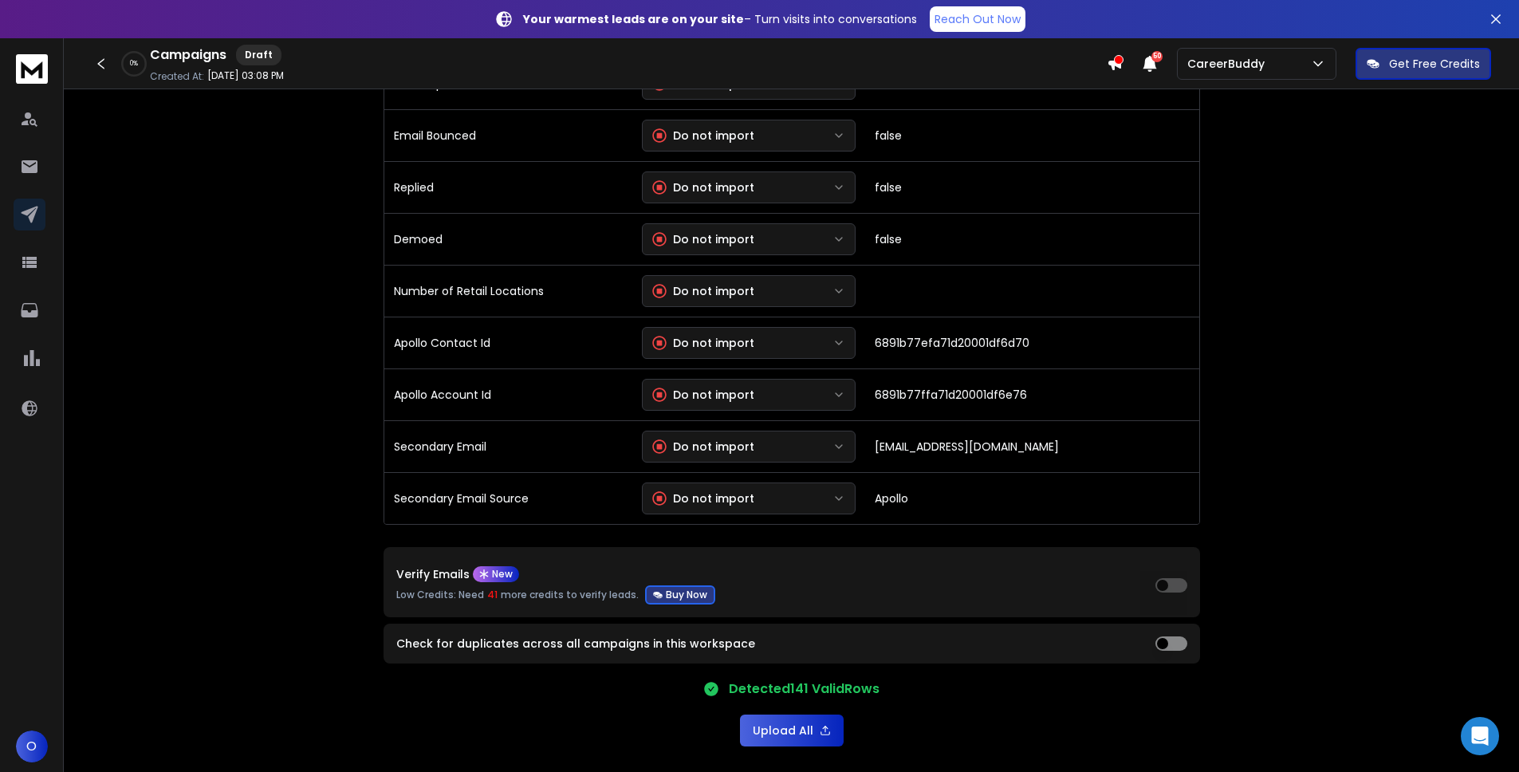
click at [806, 725] on button "Upload All" at bounding box center [792, 730] width 104 height 32
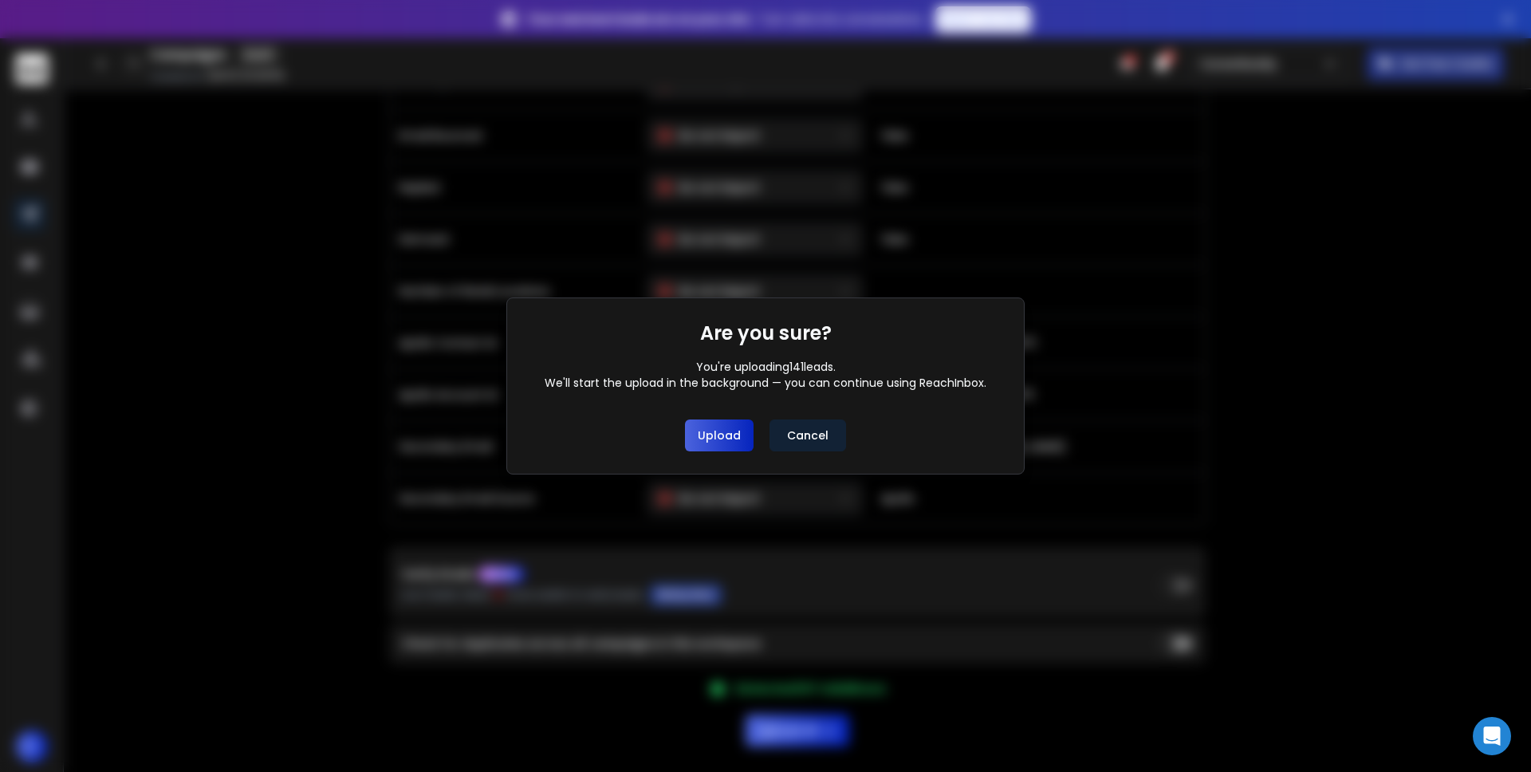
click at [717, 445] on button "Upload" at bounding box center [719, 435] width 69 height 32
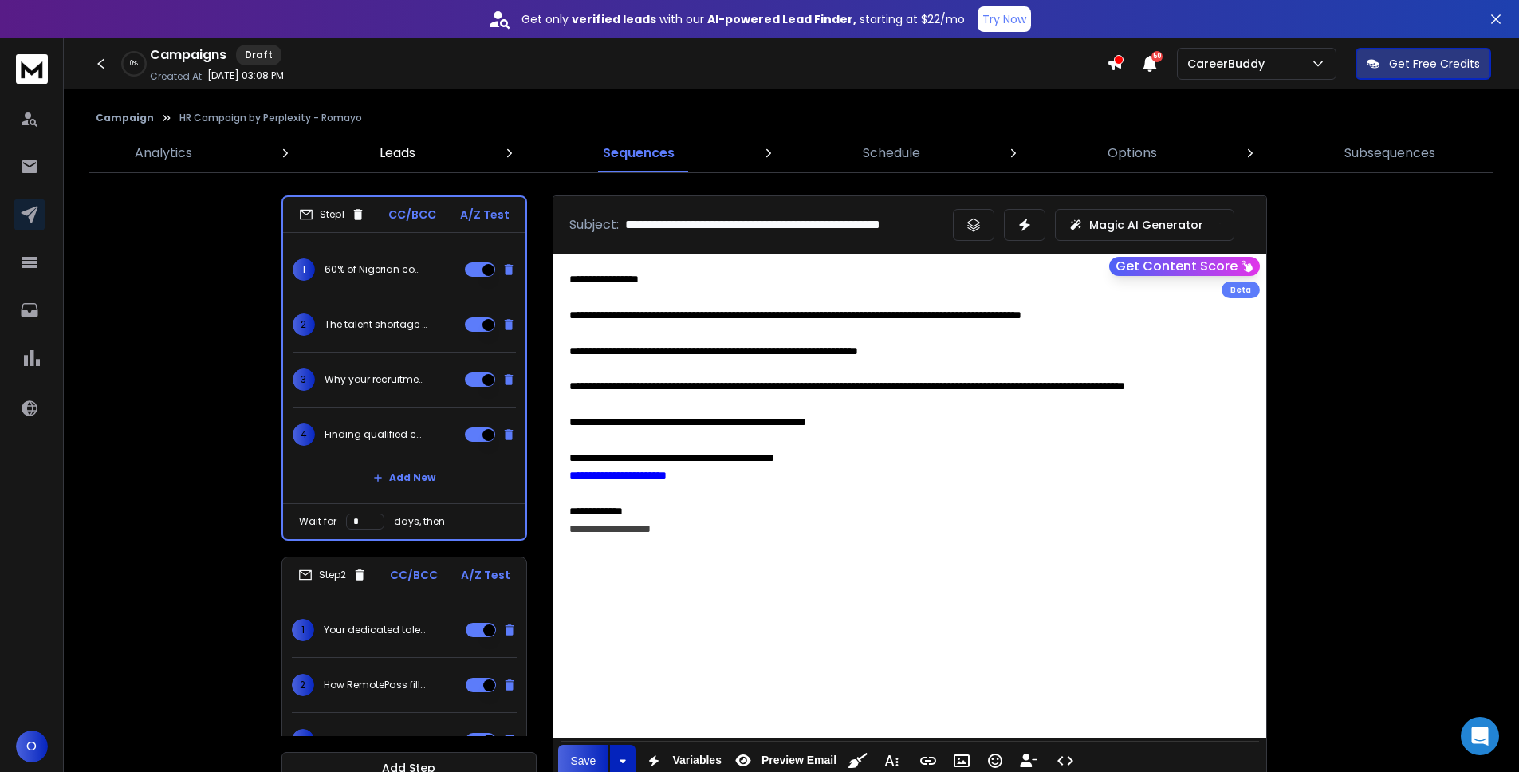
click at [383, 156] on p "Leads" at bounding box center [397, 152] width 36 height 19
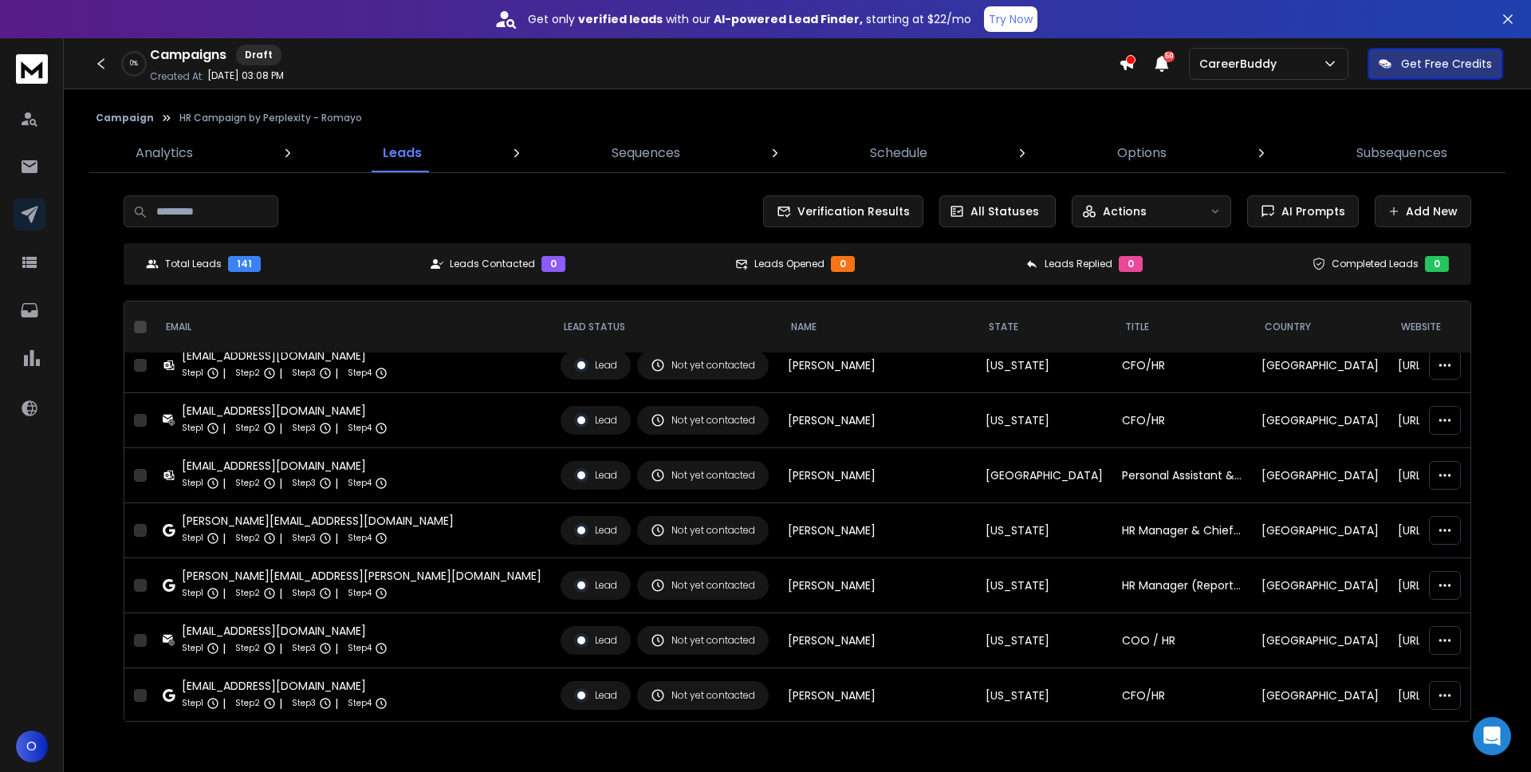
scroll to position [682, 0]
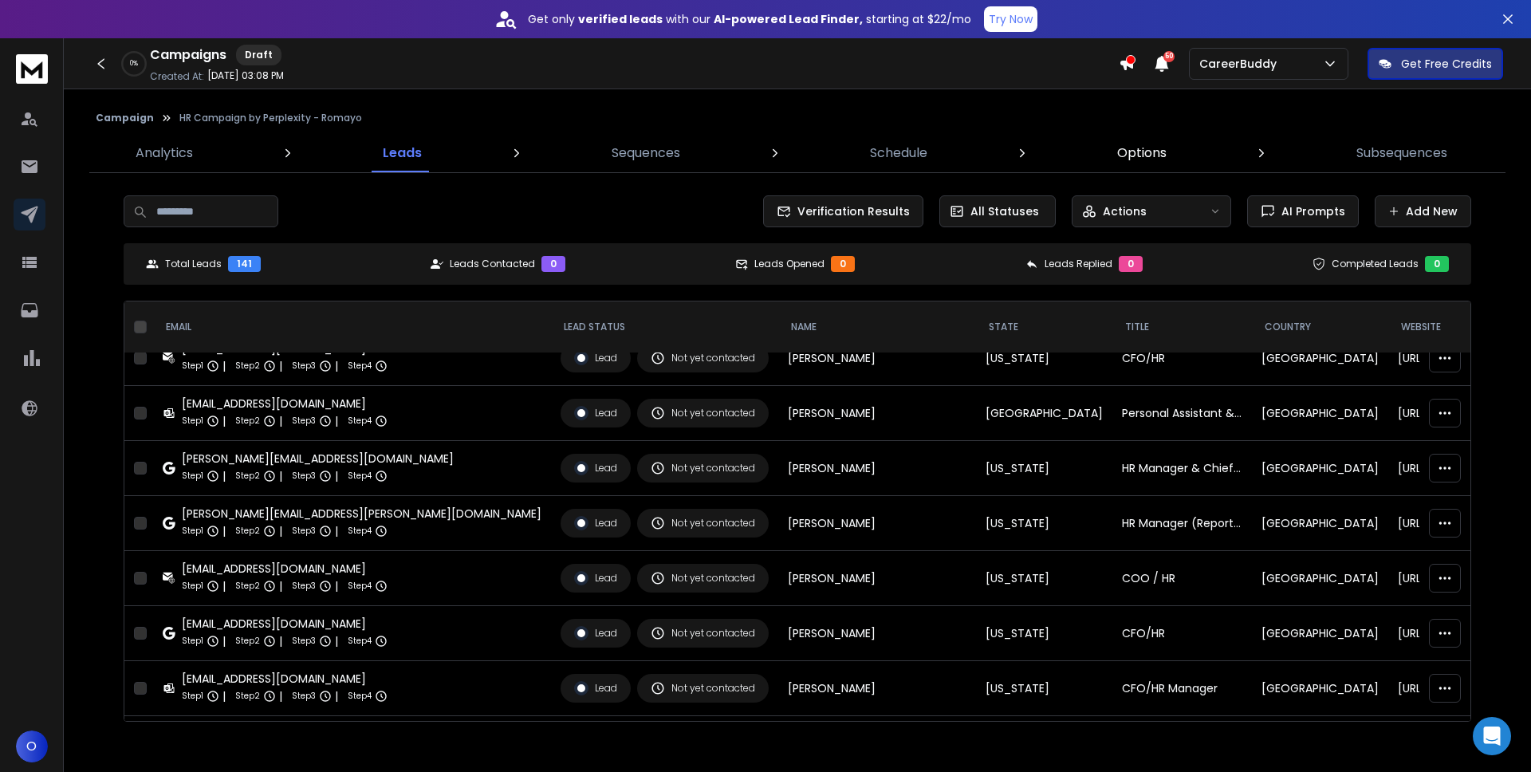
click at [1139, 159] on p "Options" at bounding box center [1141, 152] width 49 height 19
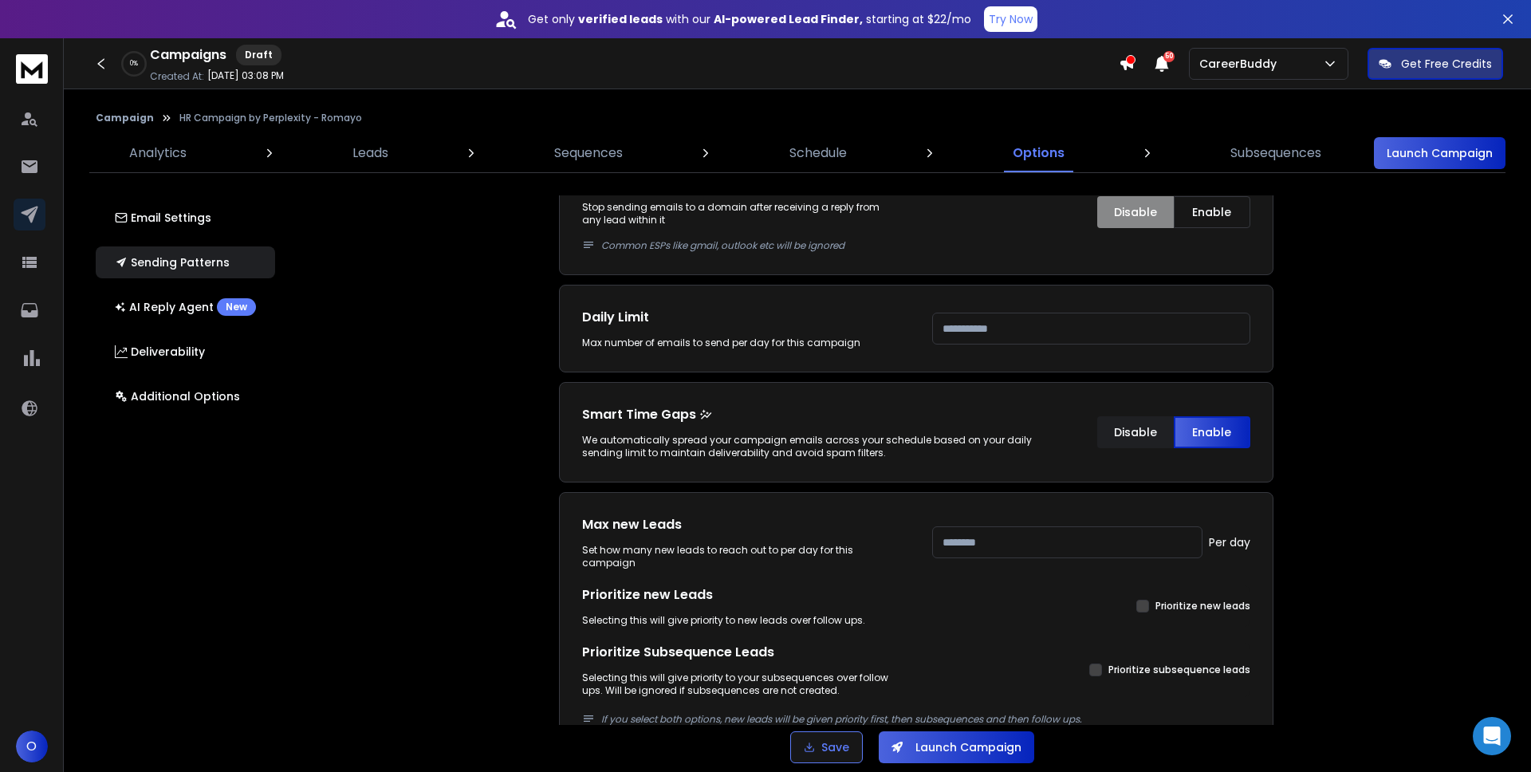
scroll to position [612, 0]
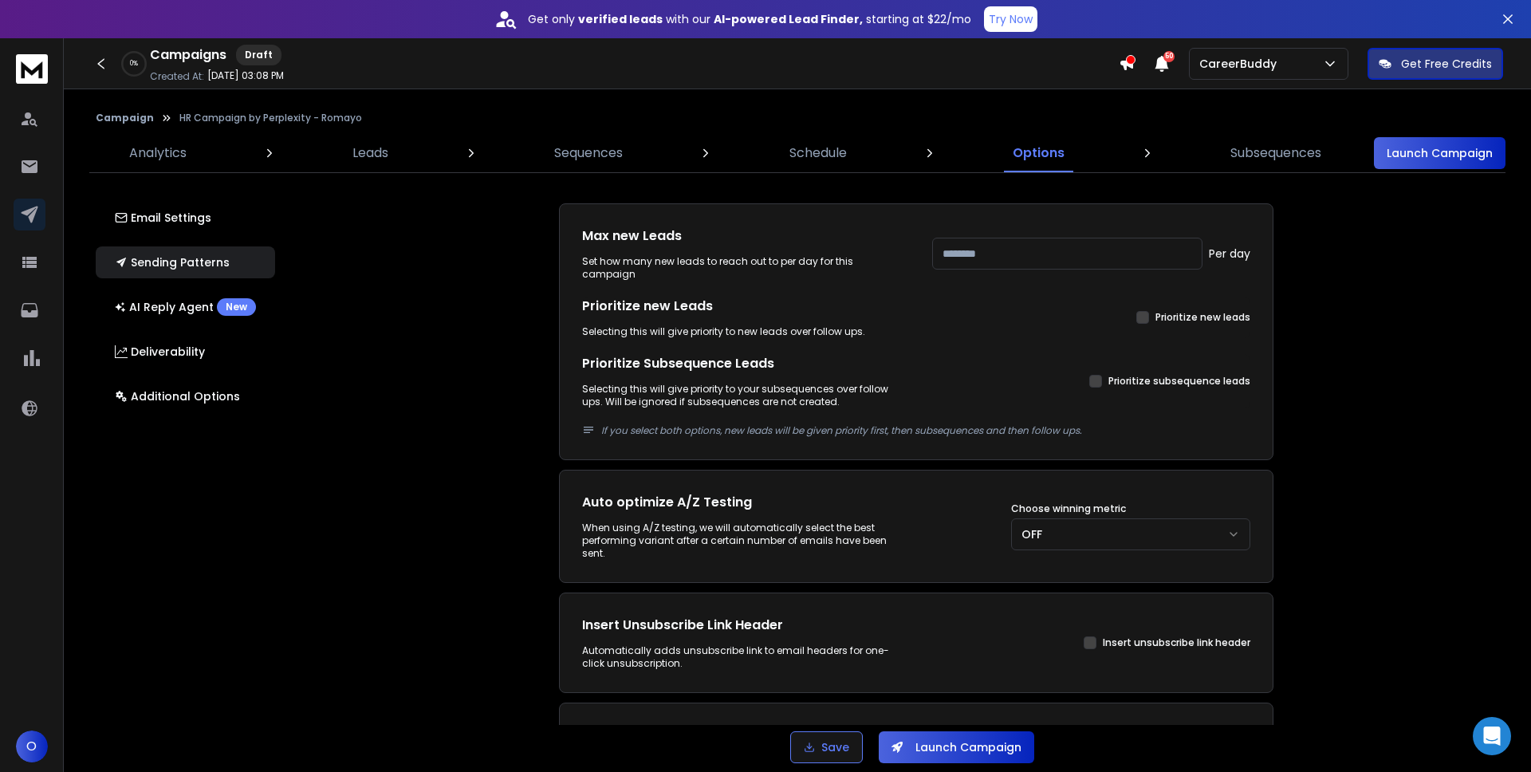
click at [978, 750] on button "Launch Campaign" at bounding box center [955, 747] width 155 height 32
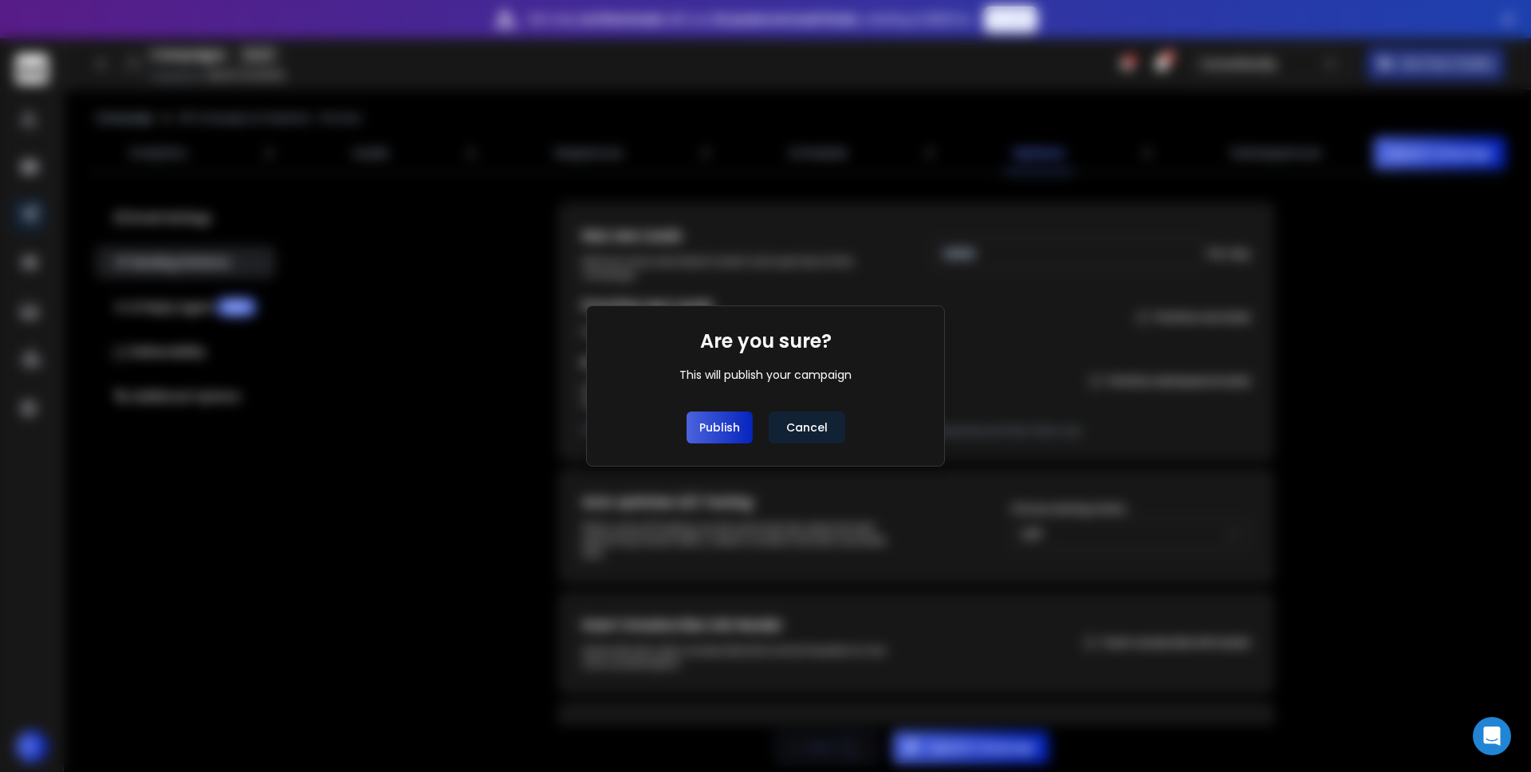
click at [742, 432] on button "Publish" at bounding box center [719, 427] width 66 height 32
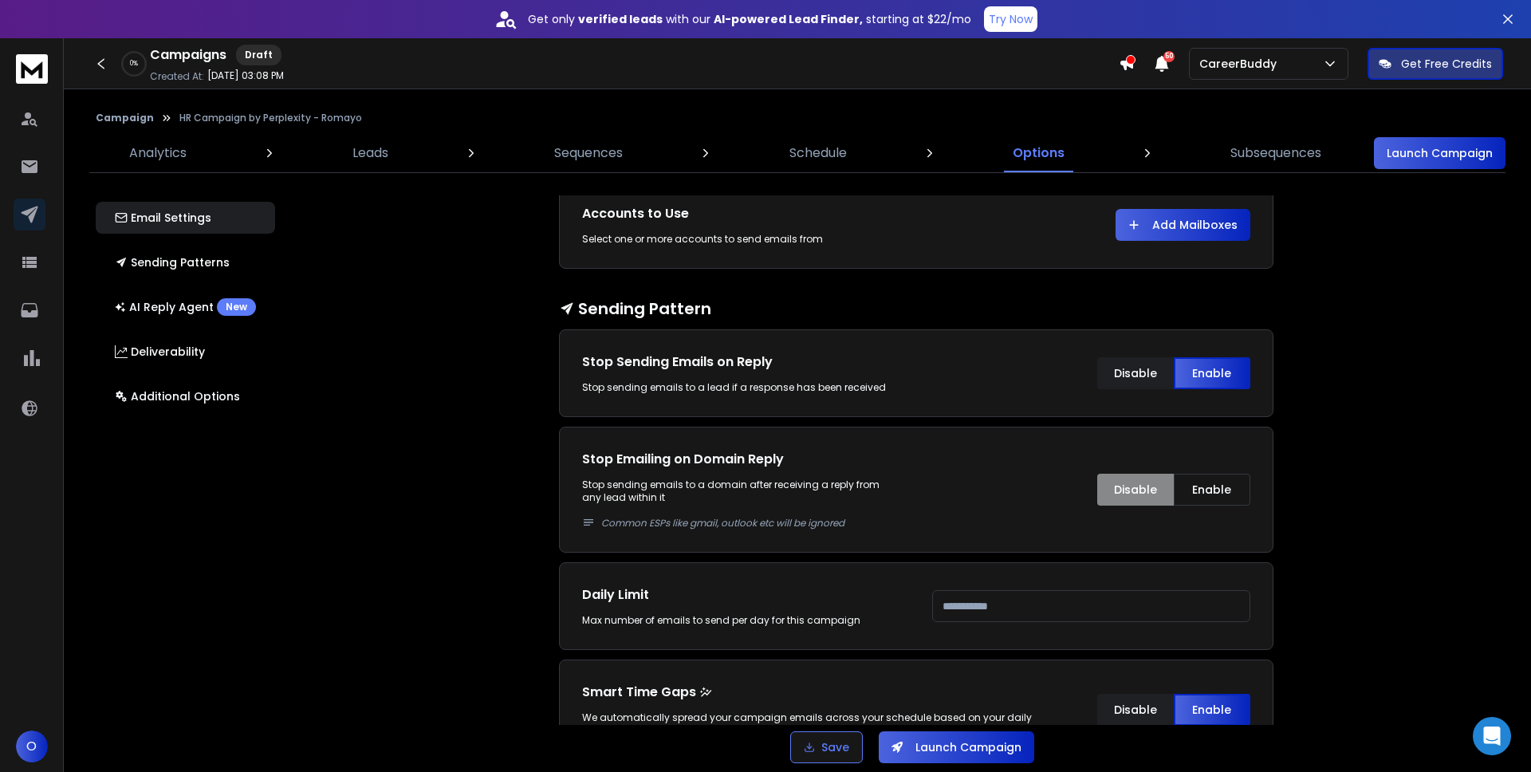
scroll to position [0, 0]
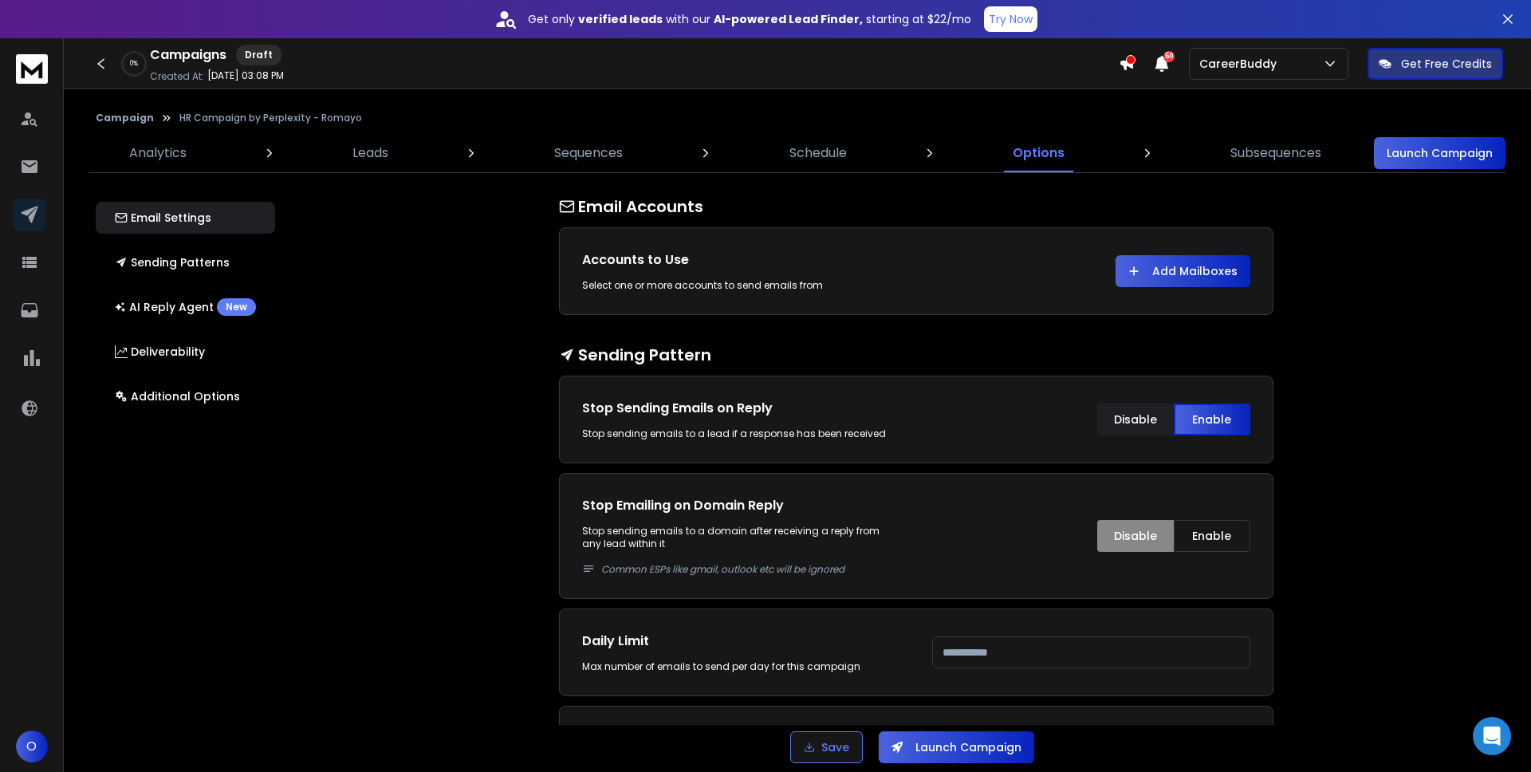
click at [1137, 277] on button "Add Mailboxes" at bounding box center [1182, 271] width 135 height 32
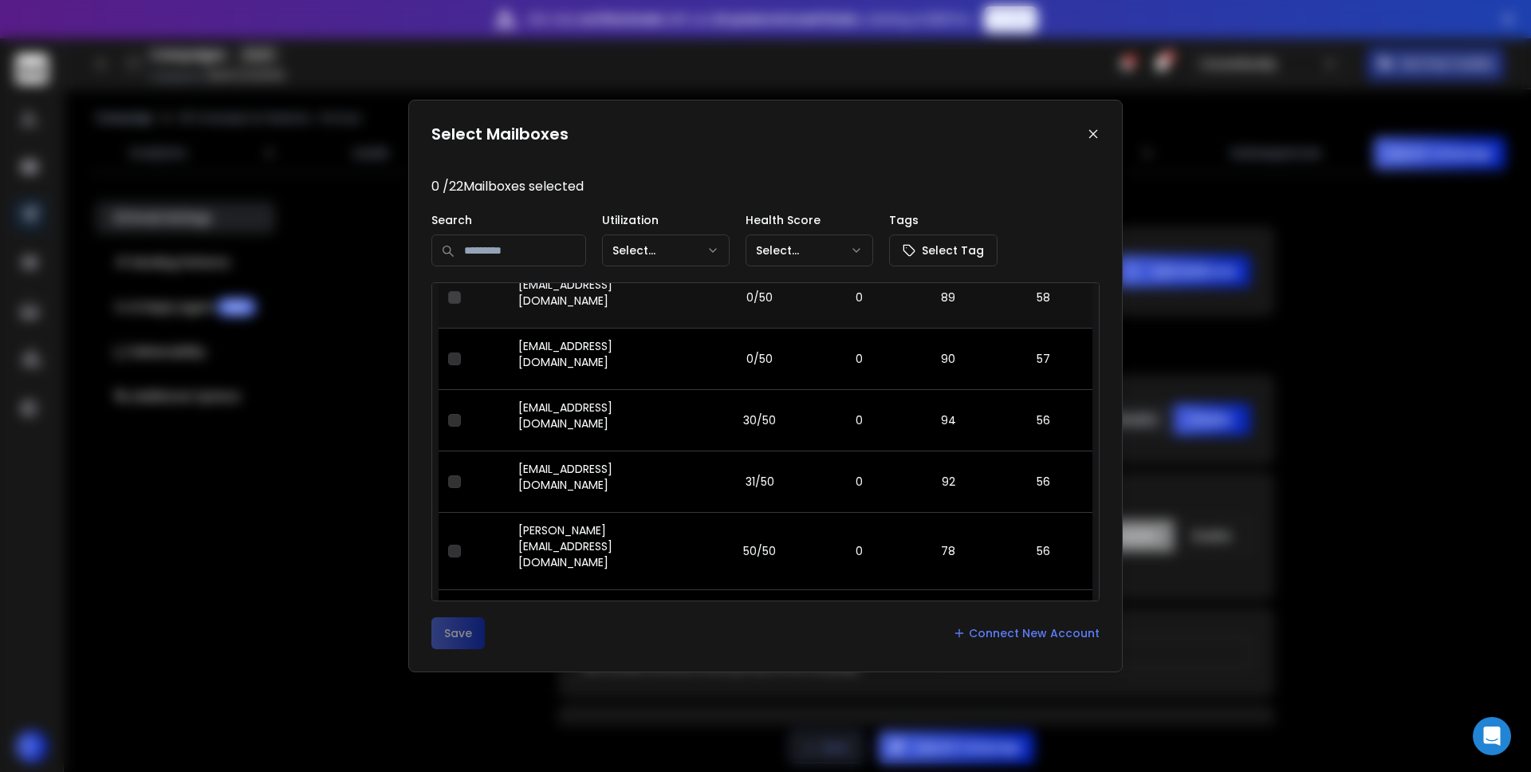
scroll to position [505, 0]
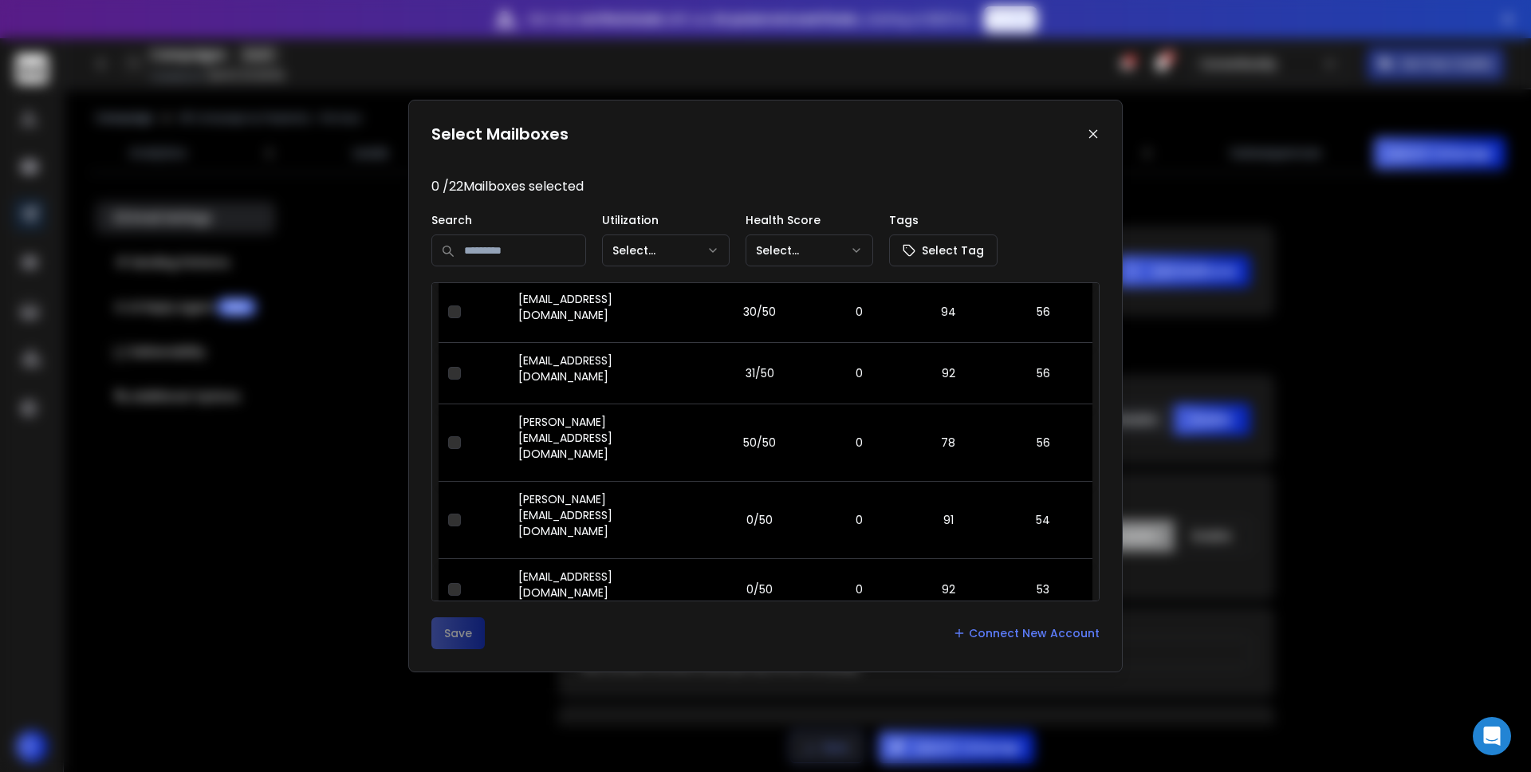
click at [457, 721] on button "button" at bounding box center [454, 727] width 13 height 13
click at [460, 633] on button "Save" at bounding box center [457, 633] width 53 height 32
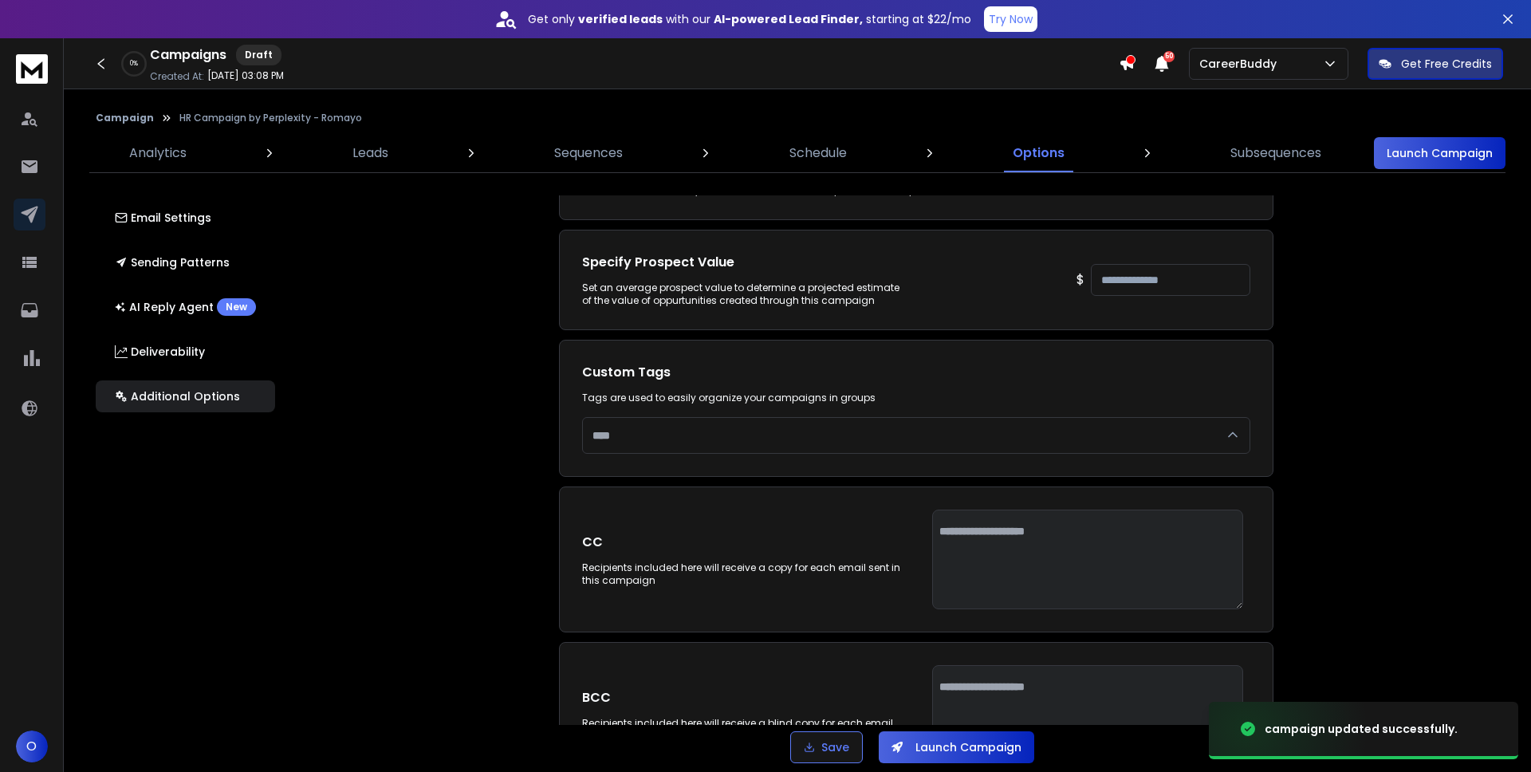
scroll to position [2799, 0]
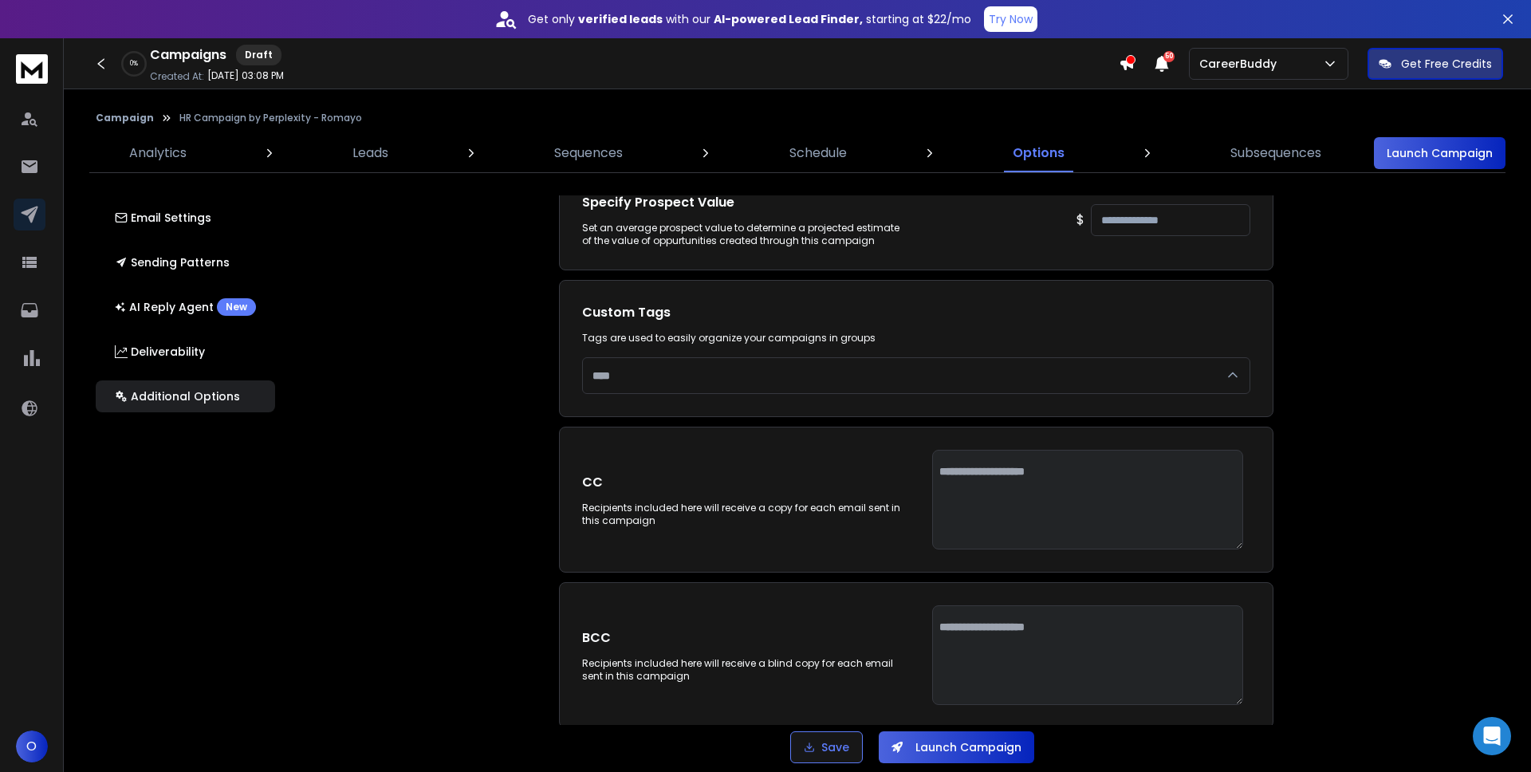
click at [963, 749] on button "Launch Campaign" at bounding box center [955, 747] width 155 height 32
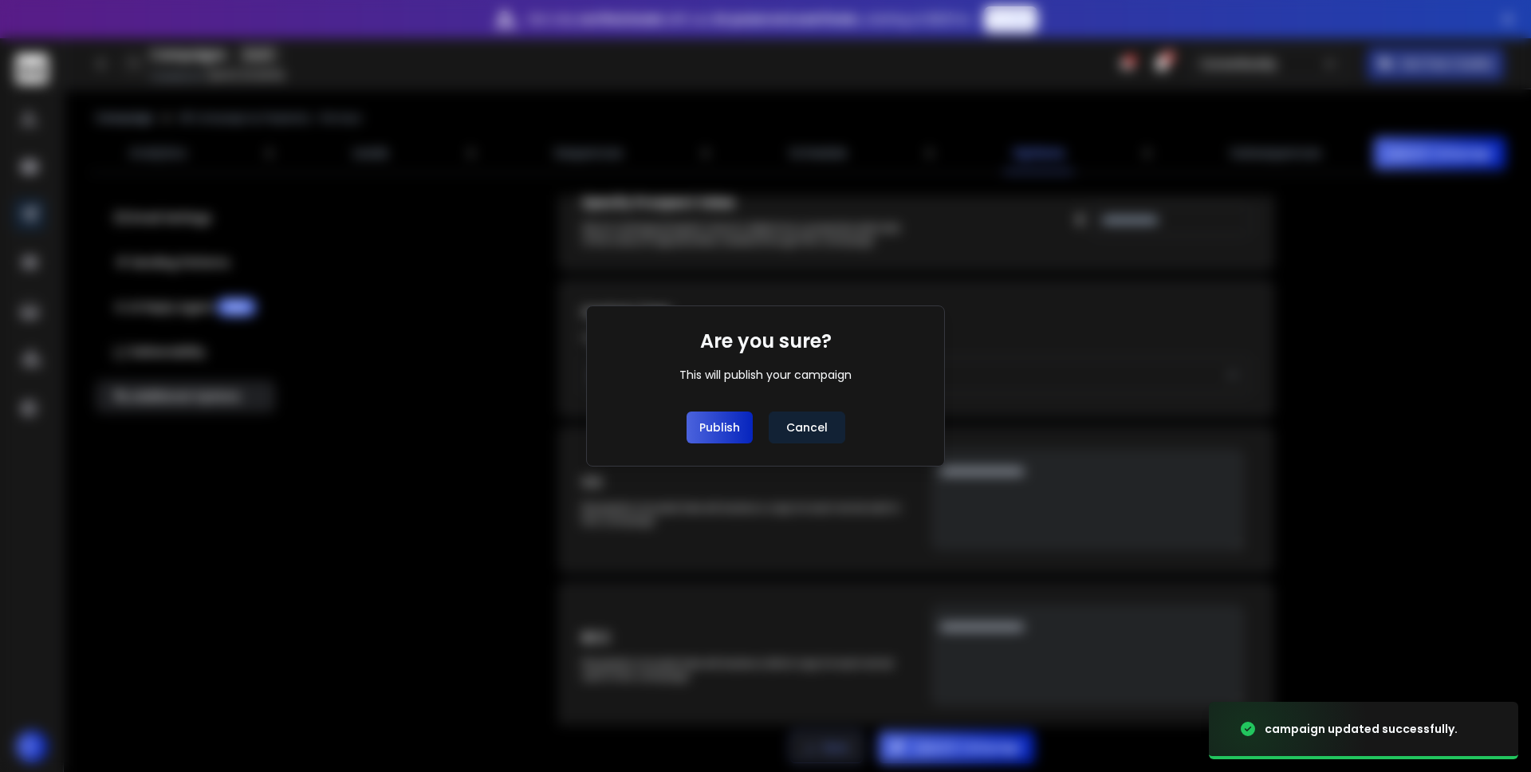
click at [732, 428] on button "Publish" at bounding box center [719, 427] width 66 height 32
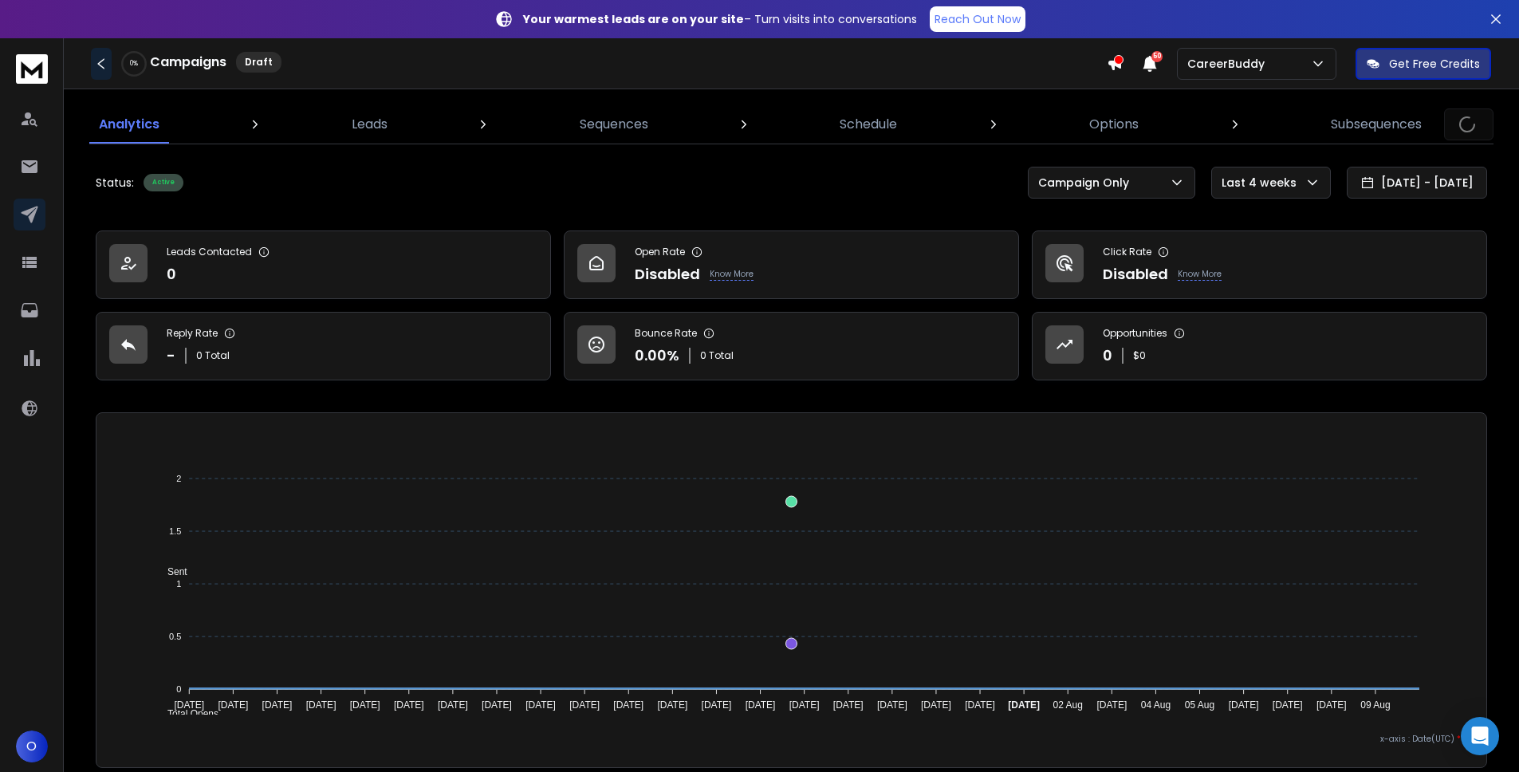
click at [101, 69] on icon at bounding box center [101, 64] width 14 height 14
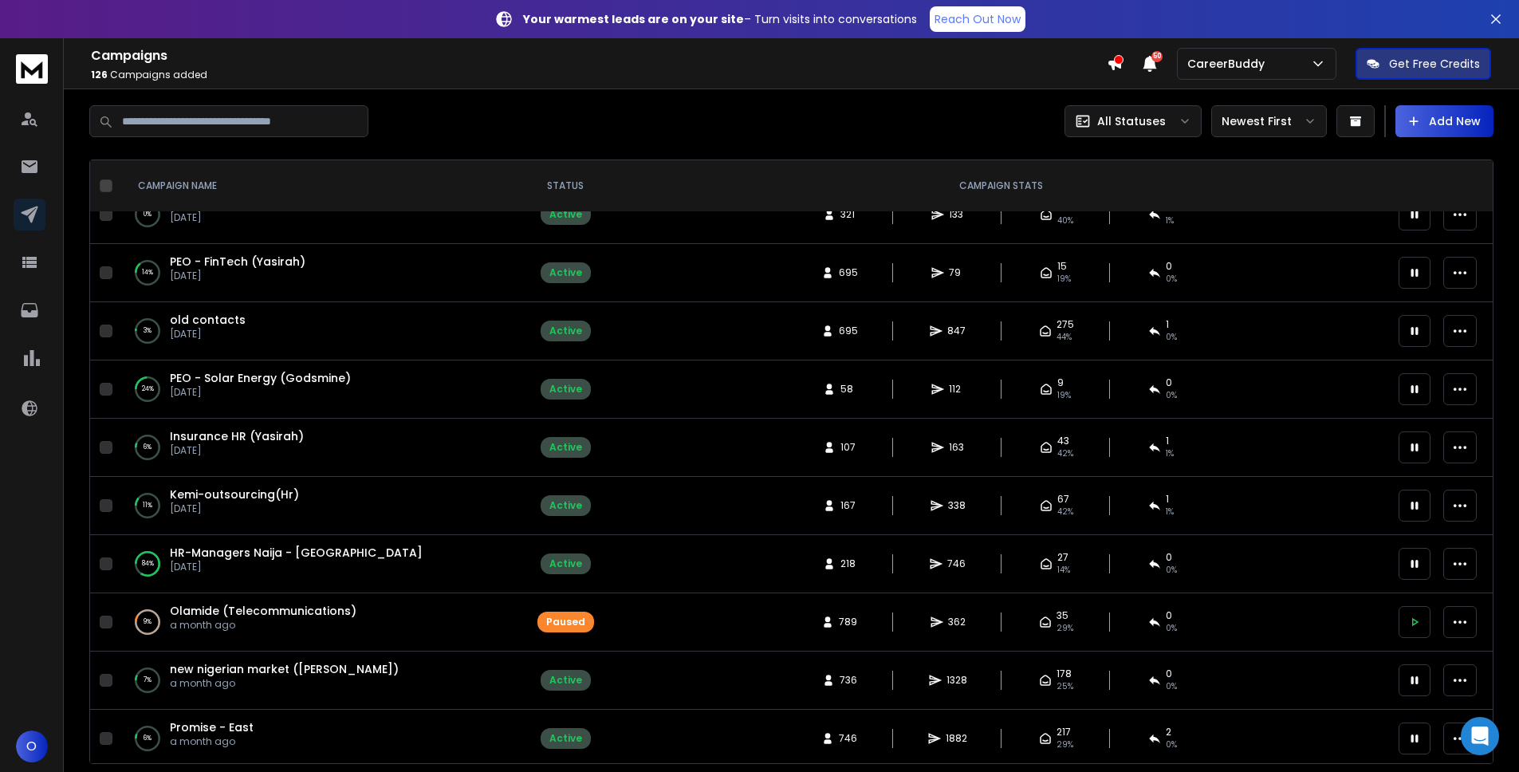
scroll to position [575, 0]
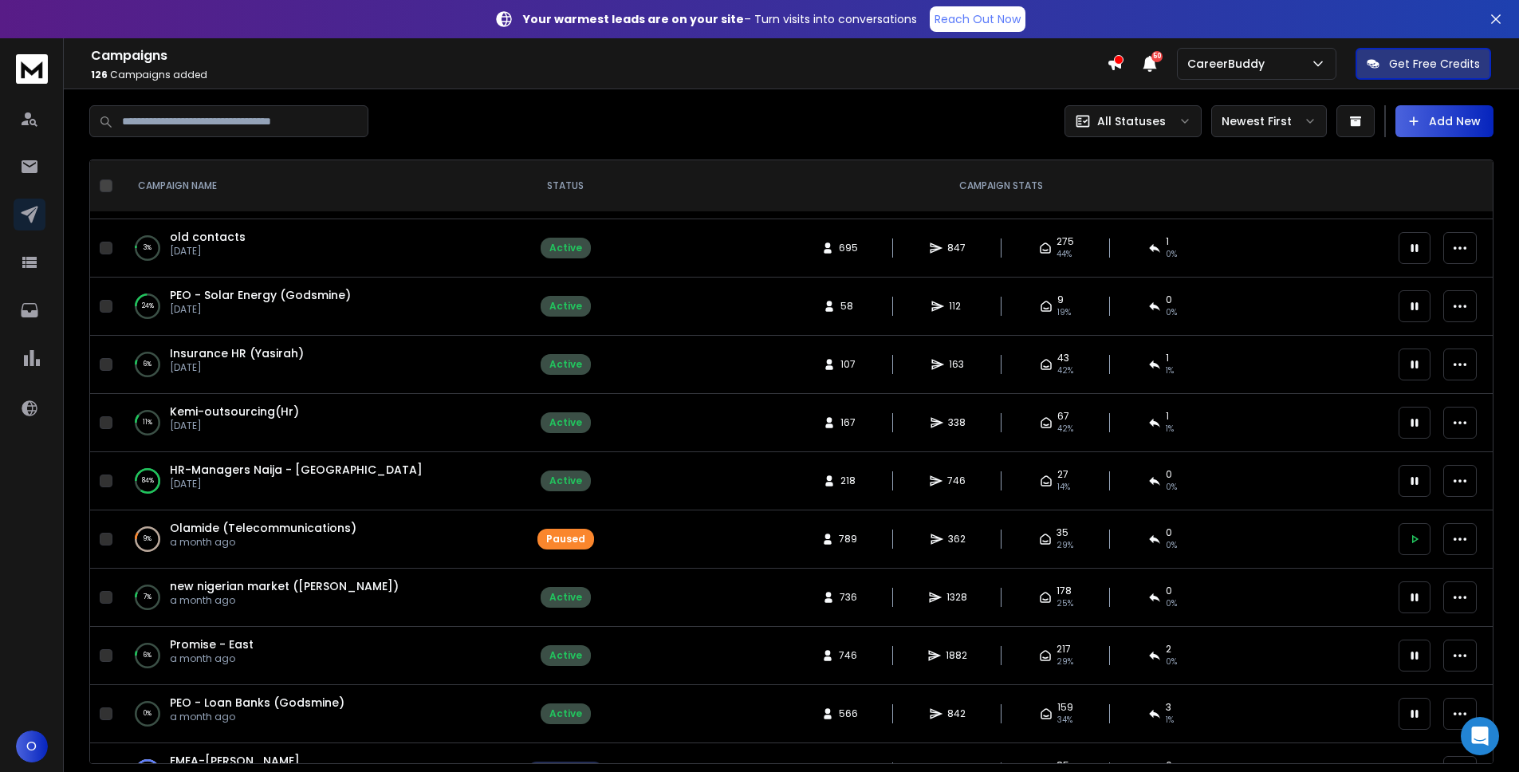
click at [291, 356] on span "Insurance HR (Yasirah)" at bounding box center [237, 353] width 134 height 16
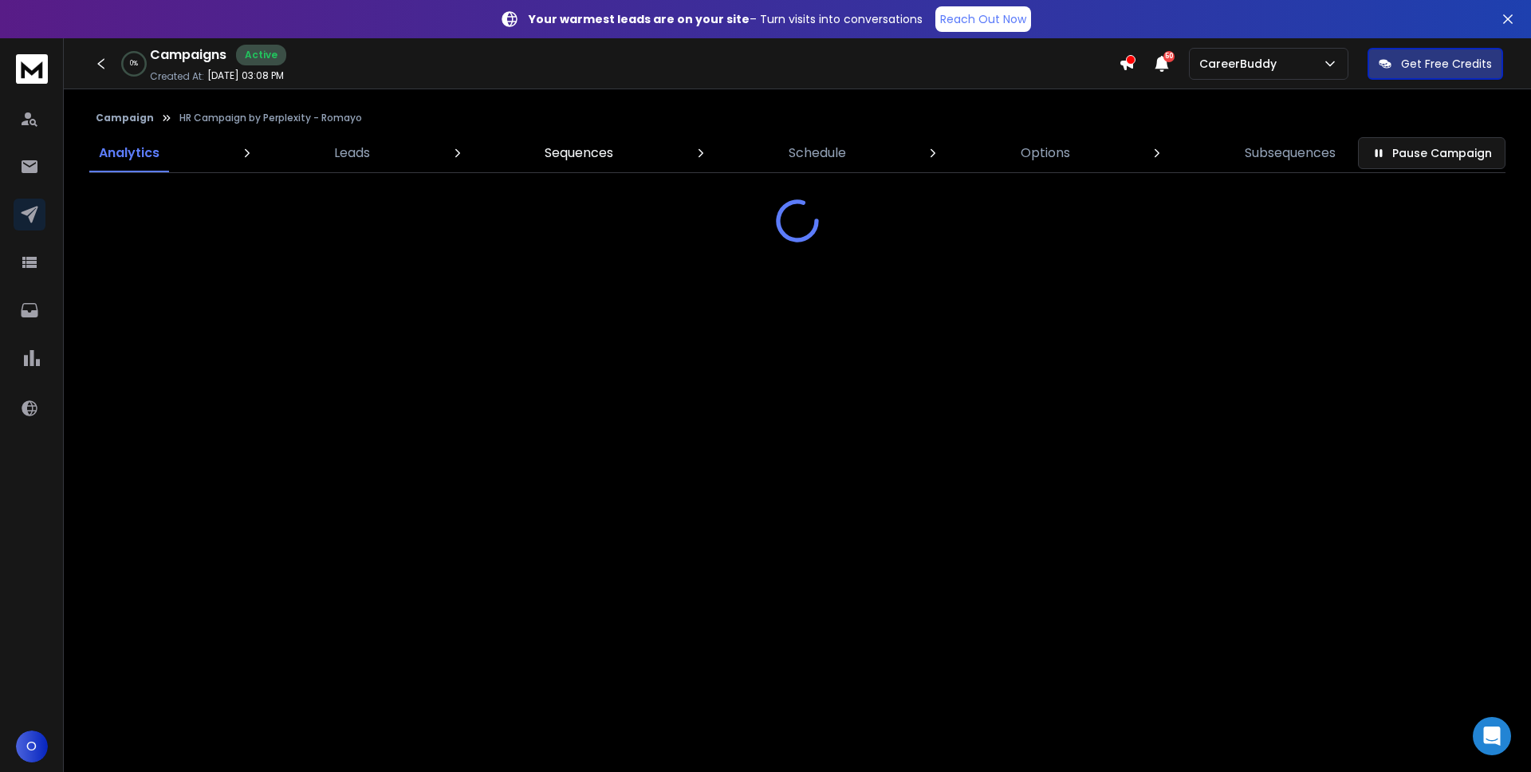
click at [580, 159] on p "Sequences" at bounding box center [578, 152] width 69 height 19
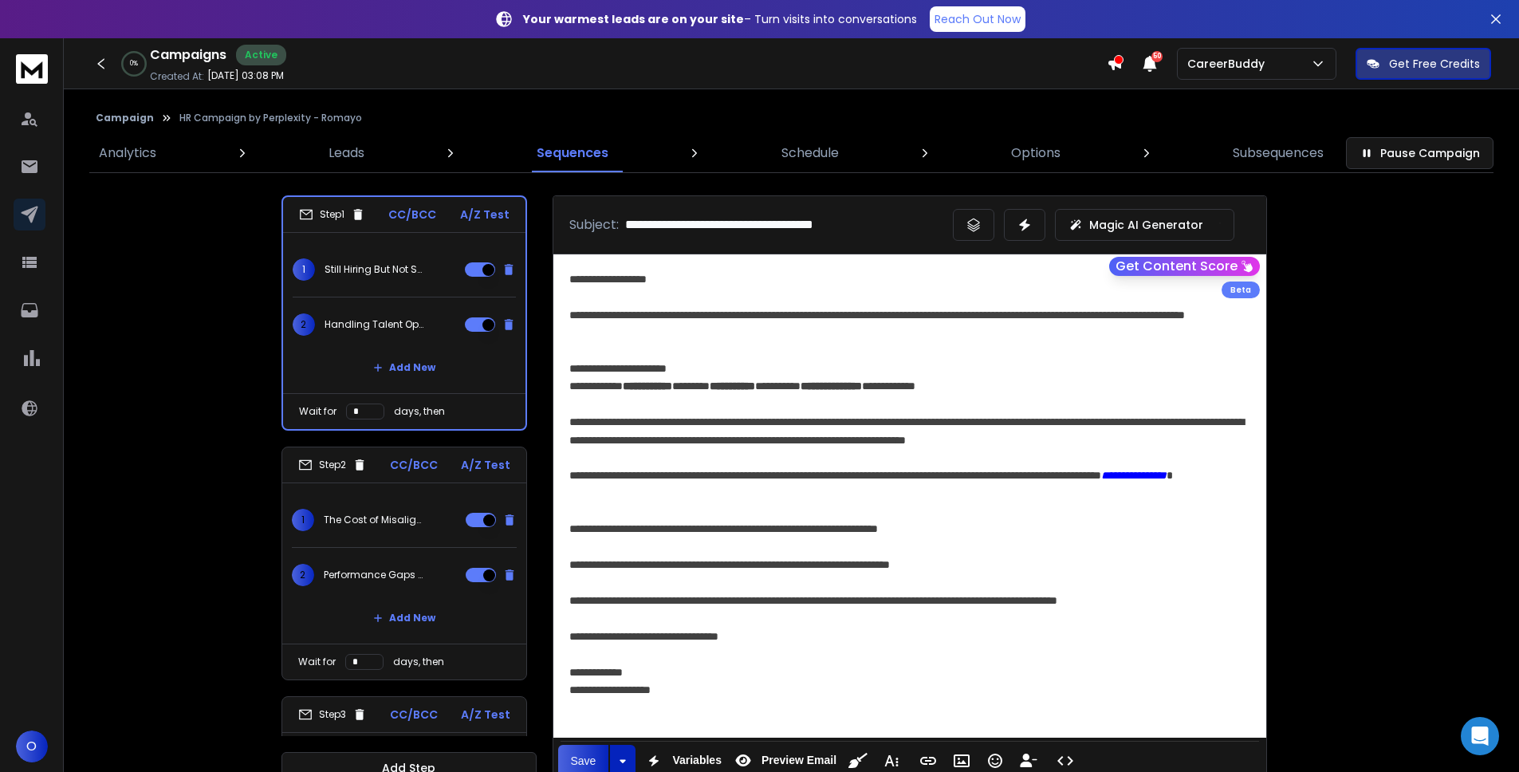
click at [403, 318] on p "Handling Talent Operation Easily" at bounding box center [375, 324] width 102 height 13
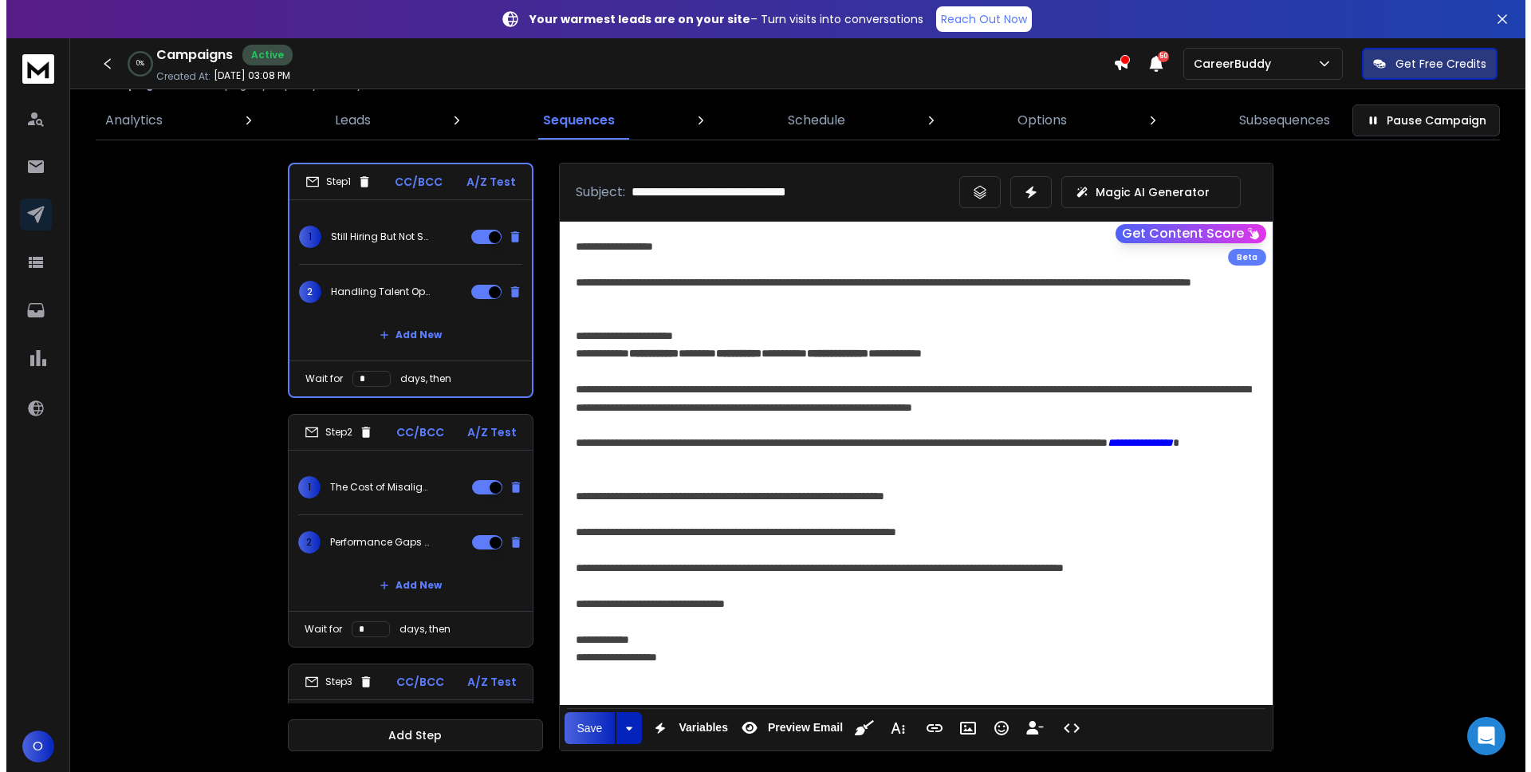
scroll to position [34, 0]
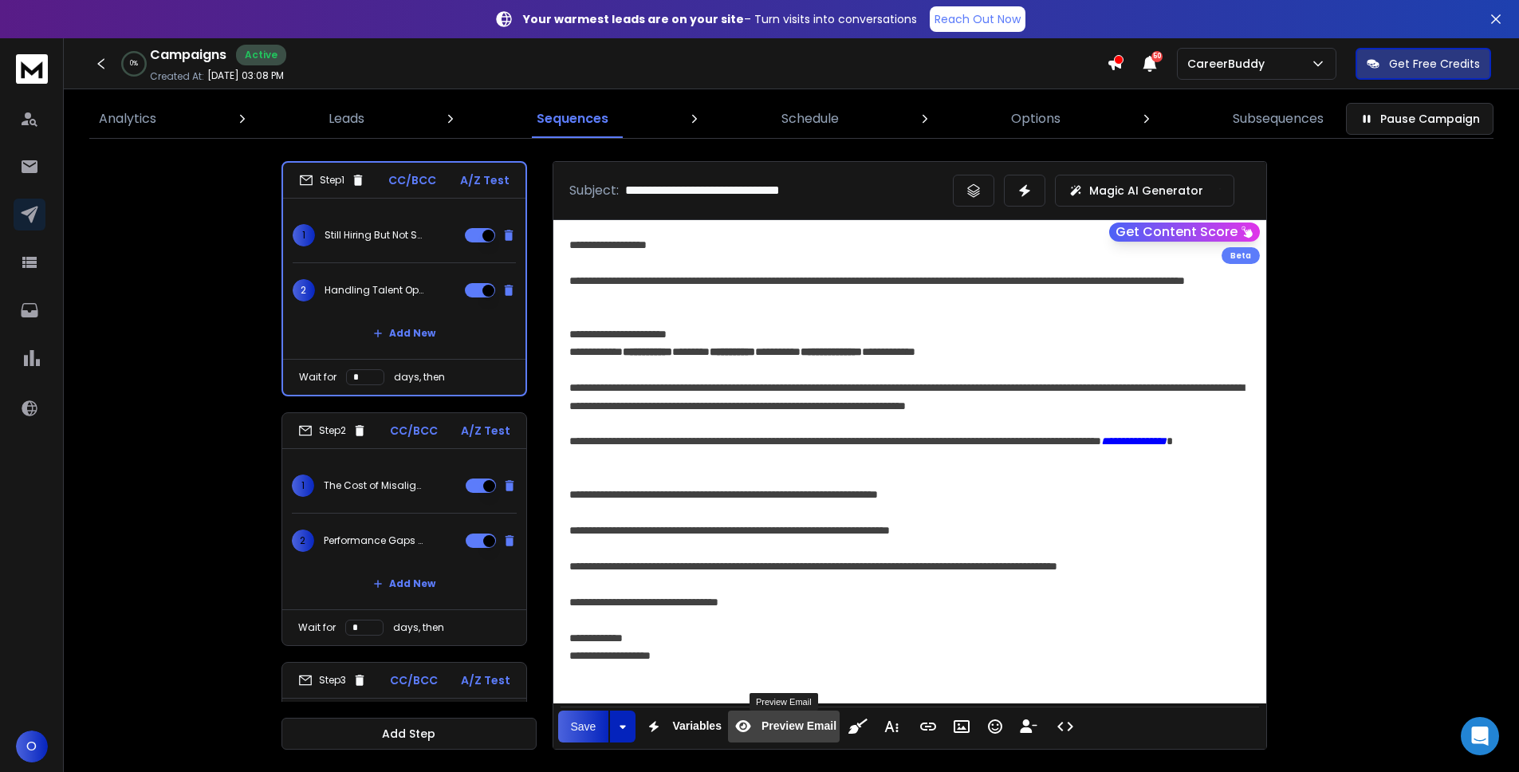
click at [816, 730] on span "Preview Email" at bounding box center [798, 726] width 81 height 14
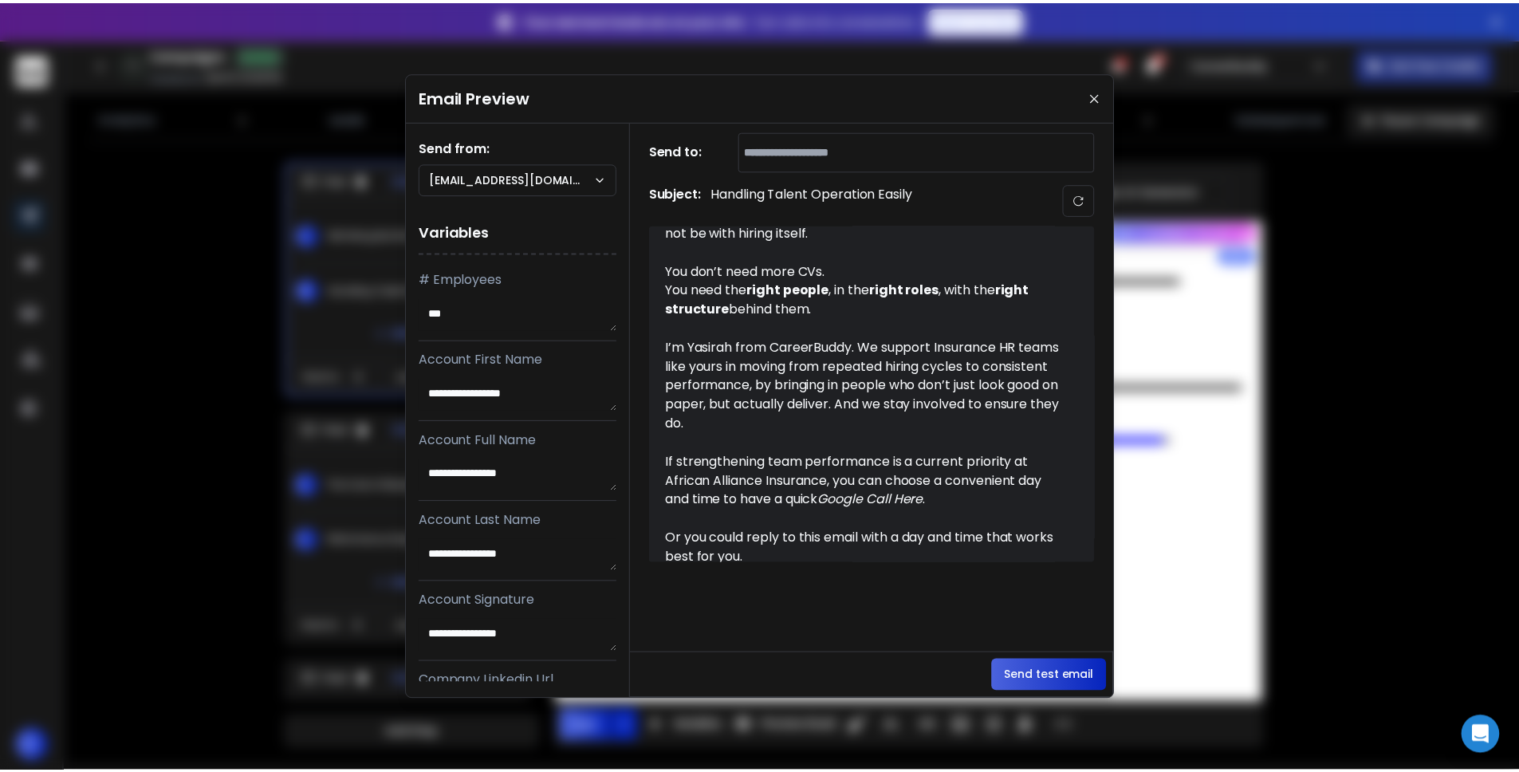
scroll to position [94, 0]
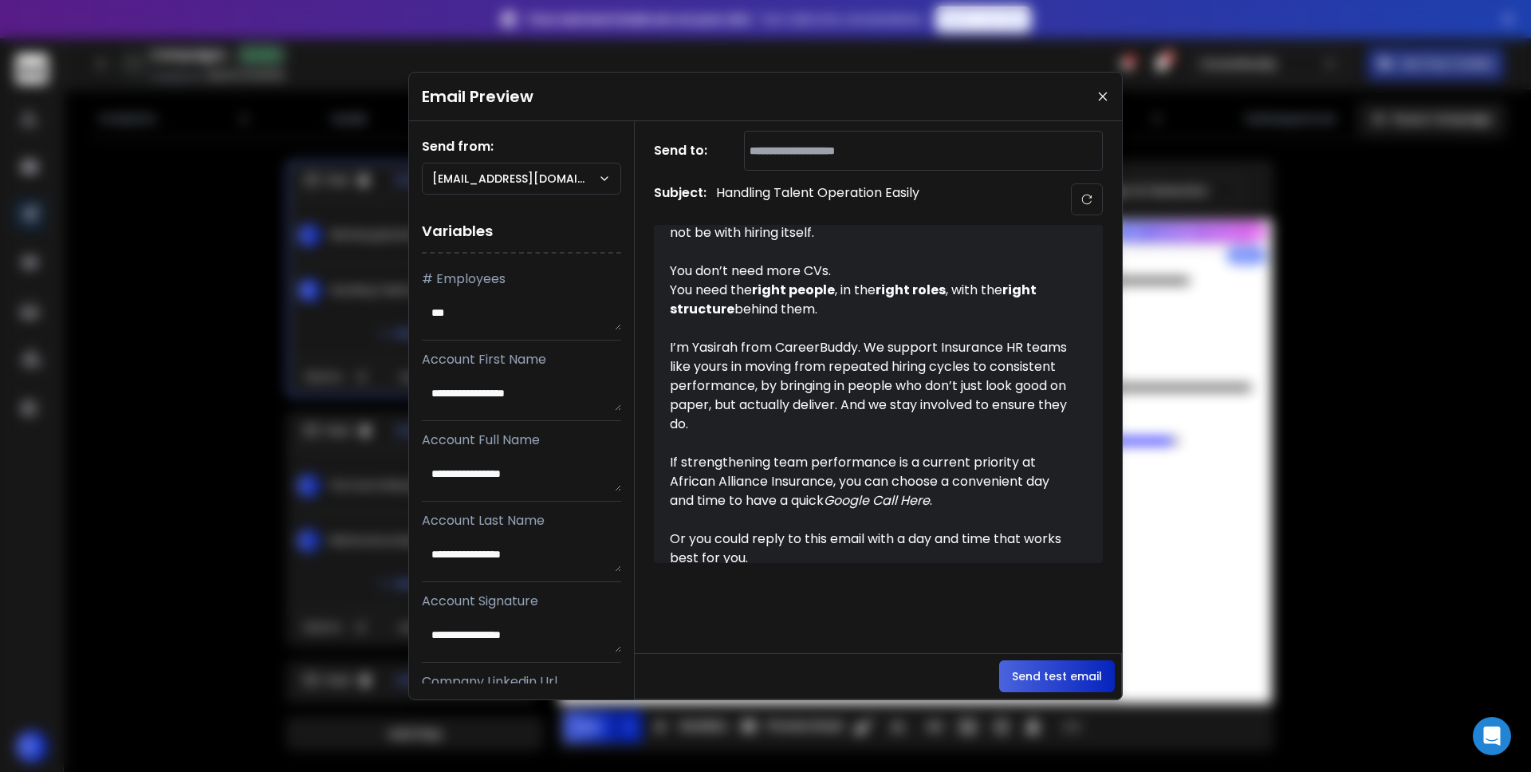
click at [1102, 97] on icon at bounding box center [1102, 96] width 13 height 13
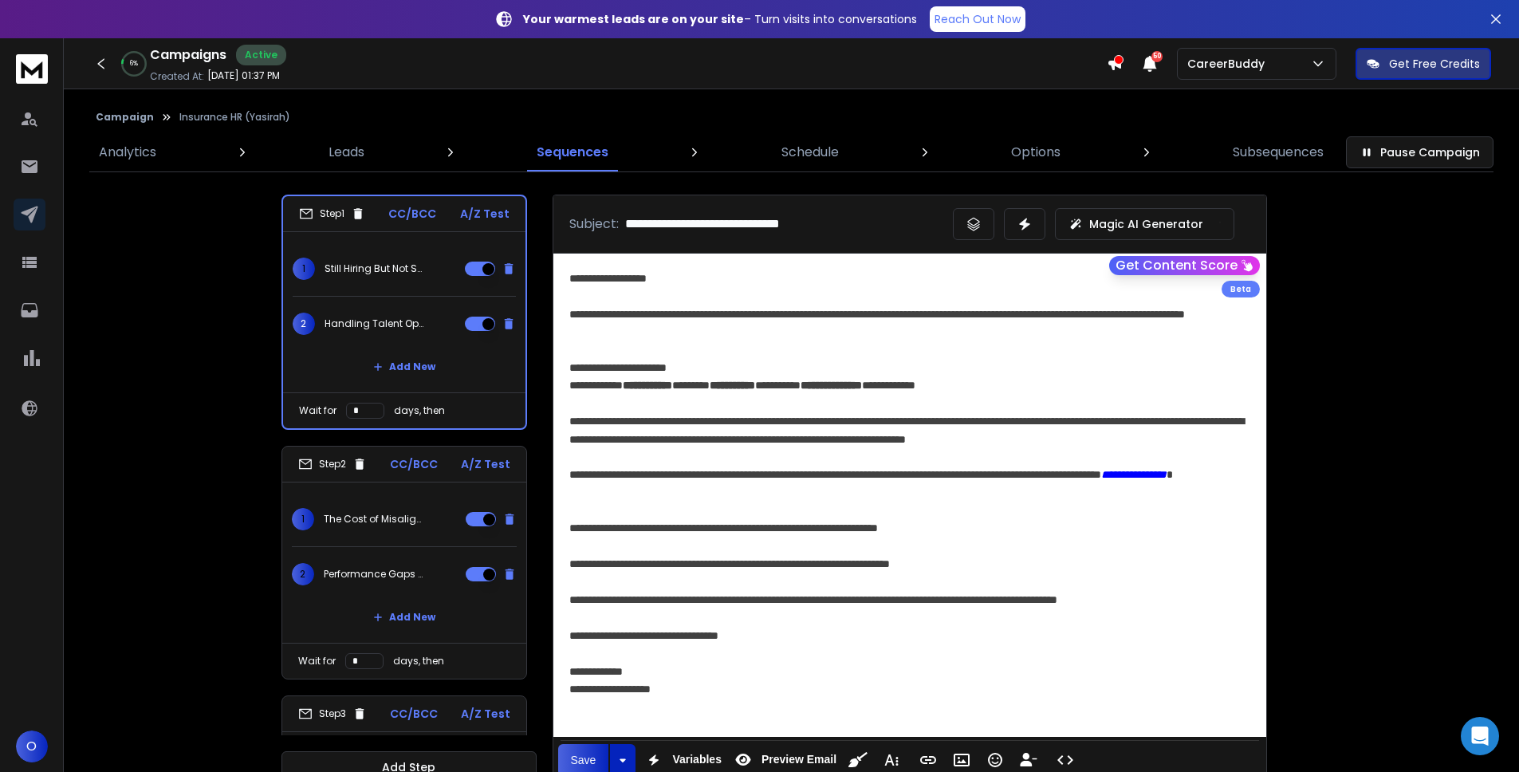
scroll to position [0, 0]
click at [400, 514] on p "The Cost of Misaligned Talent is Often Hidden" at bounding box center [375, 519] width 102 height 13
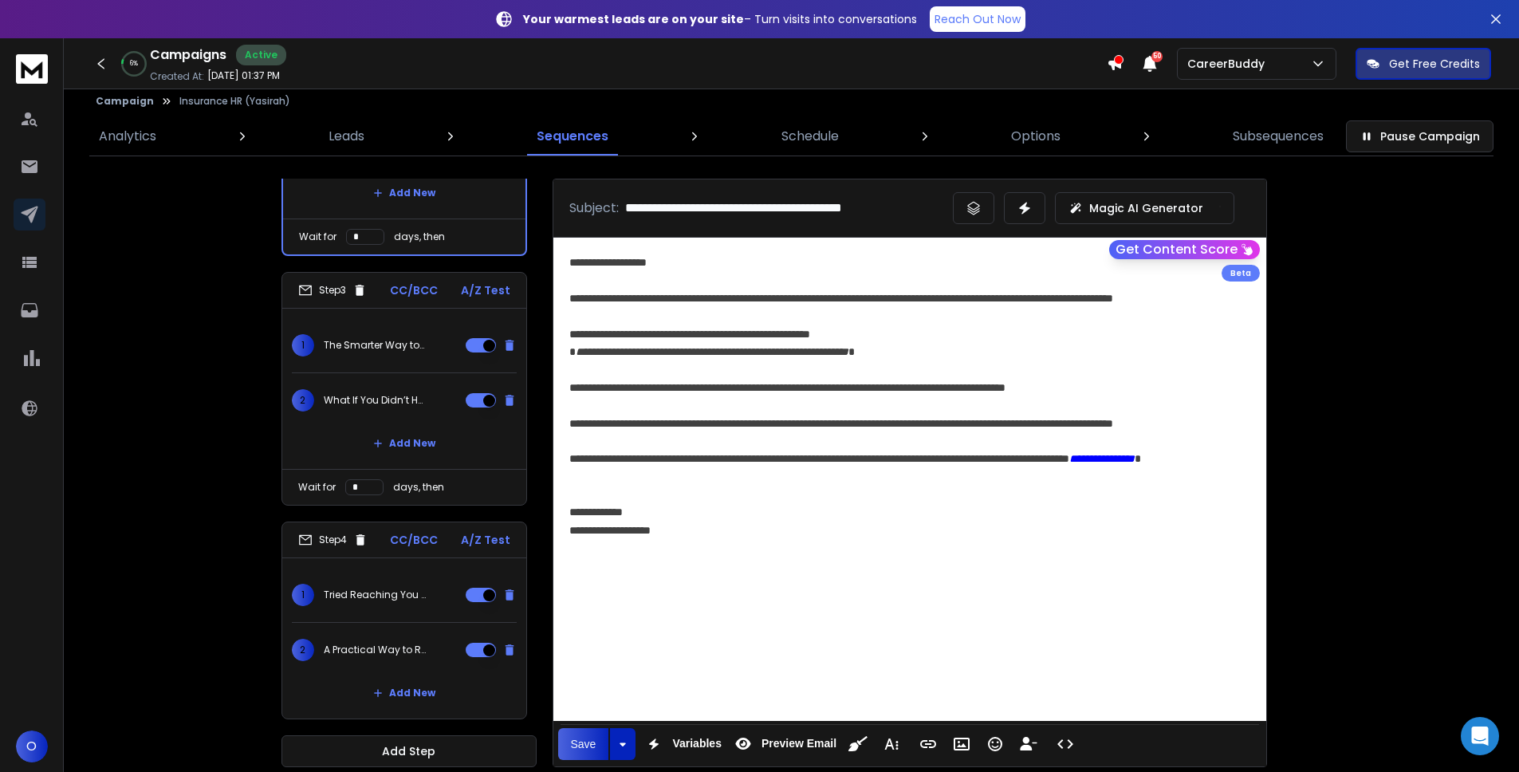
scroll to position [34, 0]
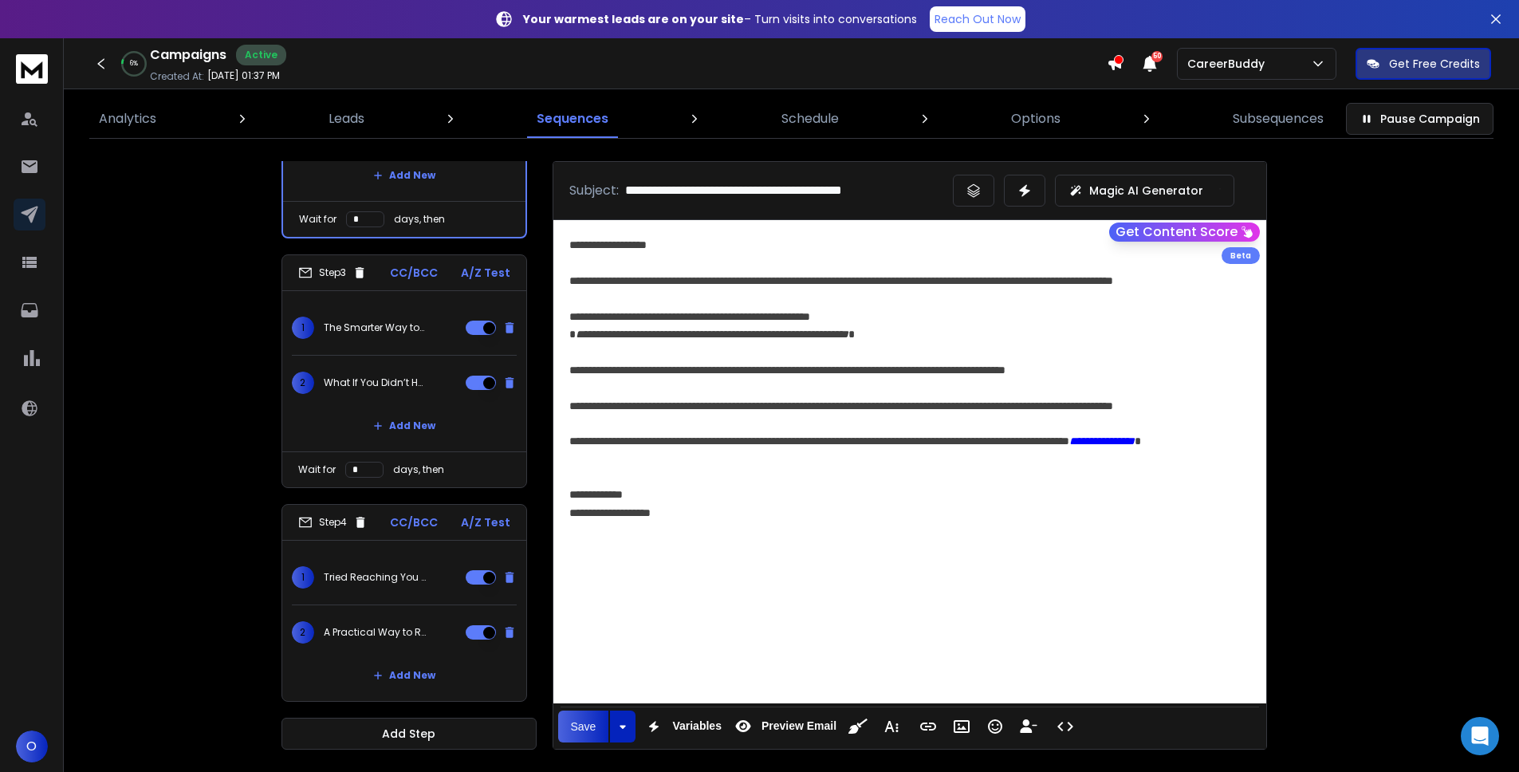
click at [409, 575] on p "Tried Reaching You Earlier, This Might Help" at bounding box center [375, 577] width 102 height 13
type input "**********"
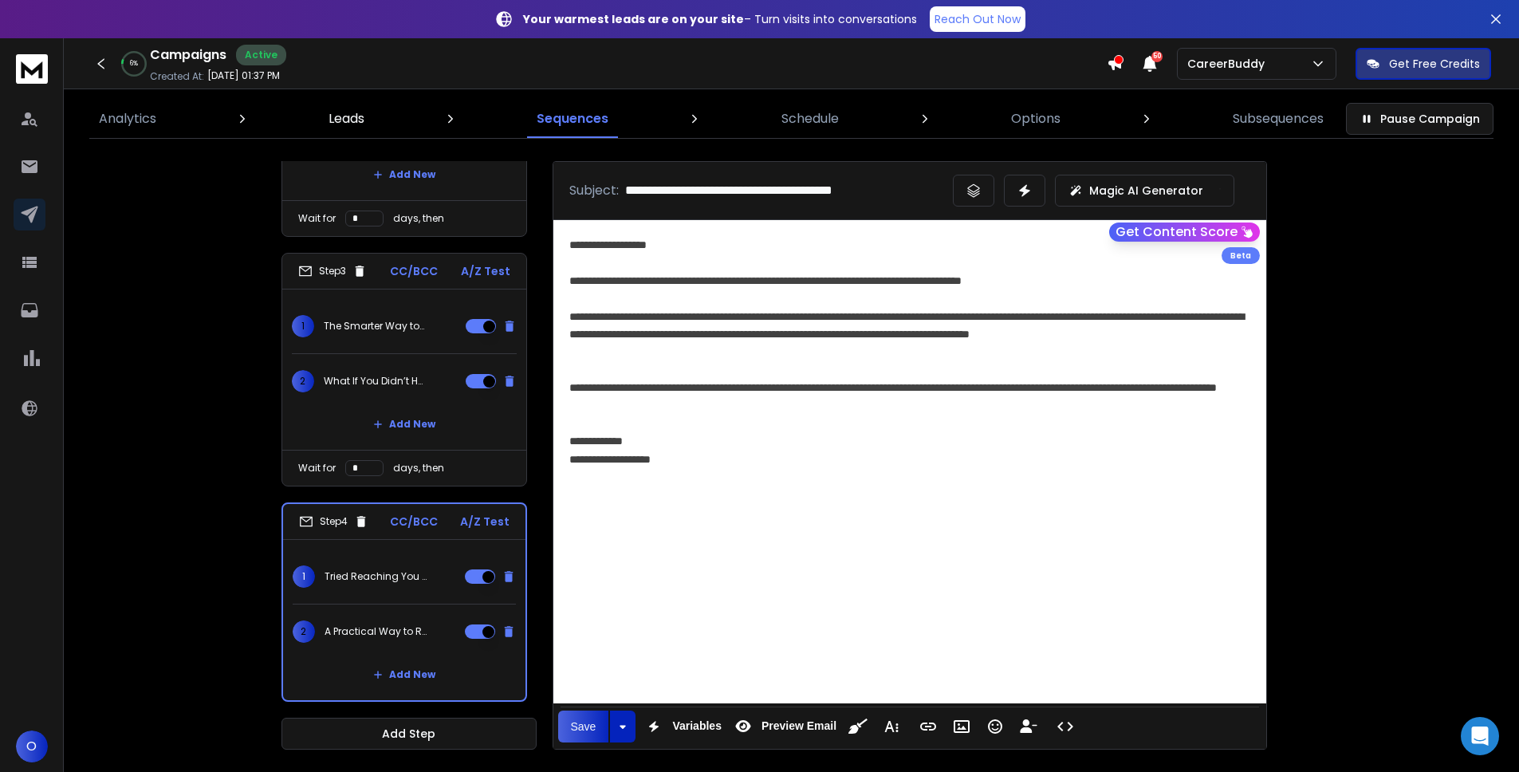
click at [332, 124] on p "Leads" at bounding box center [346, 118] width 36 height 19
